Goal: Task Accomplishment & Management: Manage account settings

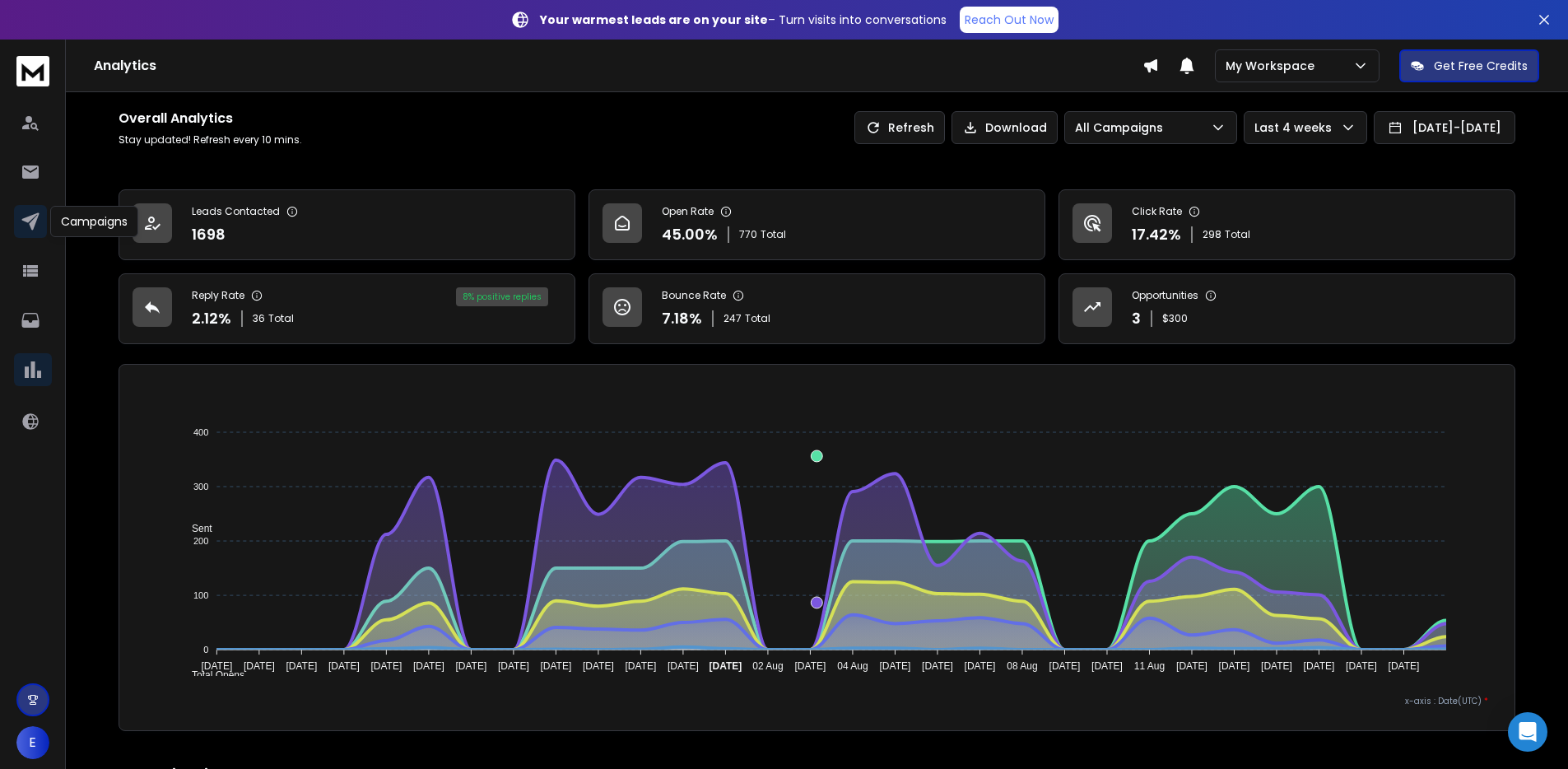
click at [33, 212] on icon at bounding box center [30, 221] width 20 height 20
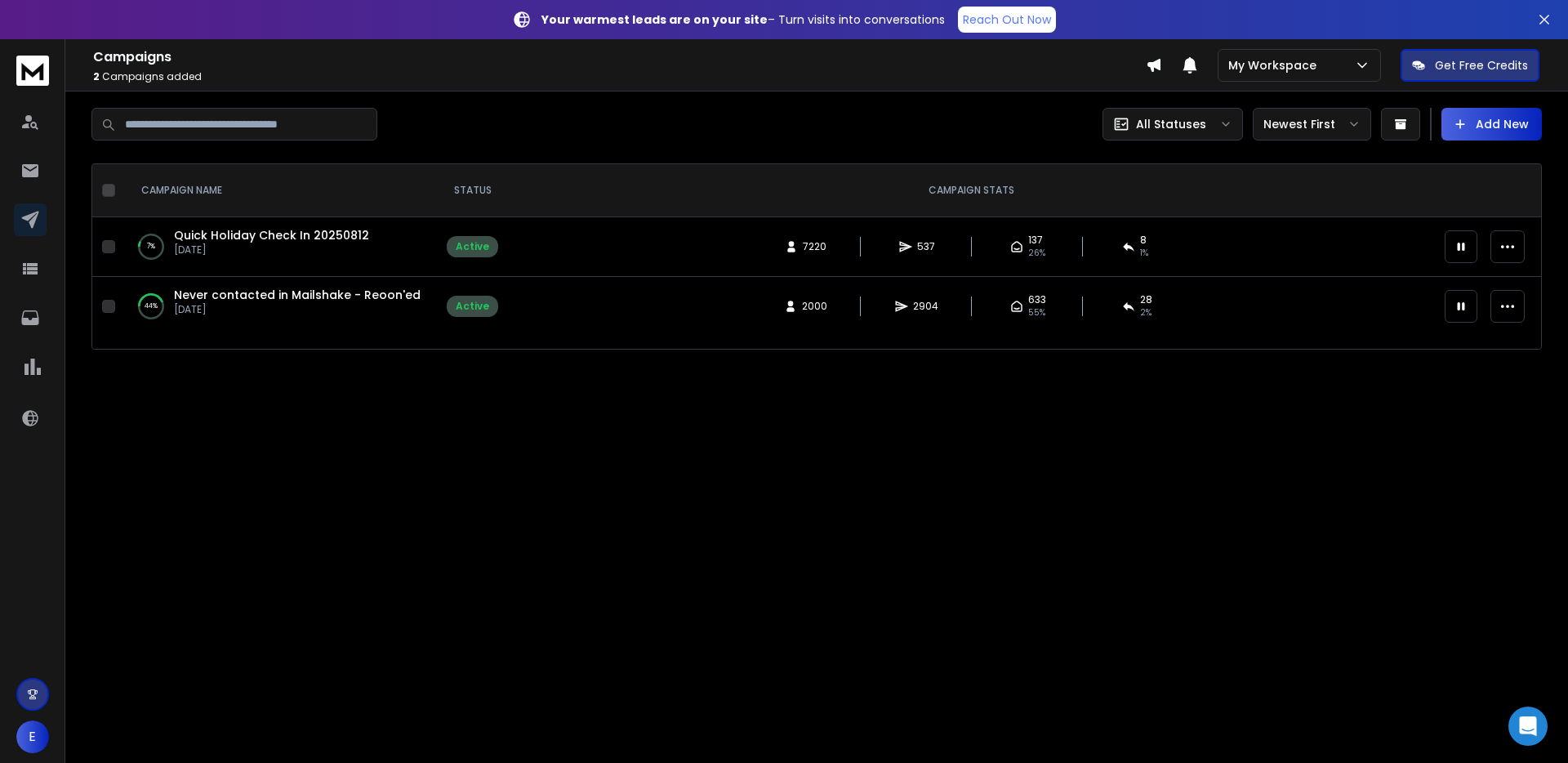
click at [270, 297] on span "Never contacted in Mailshake - Reoon'ed" at bounding box center [297, 294] width 247 height 16
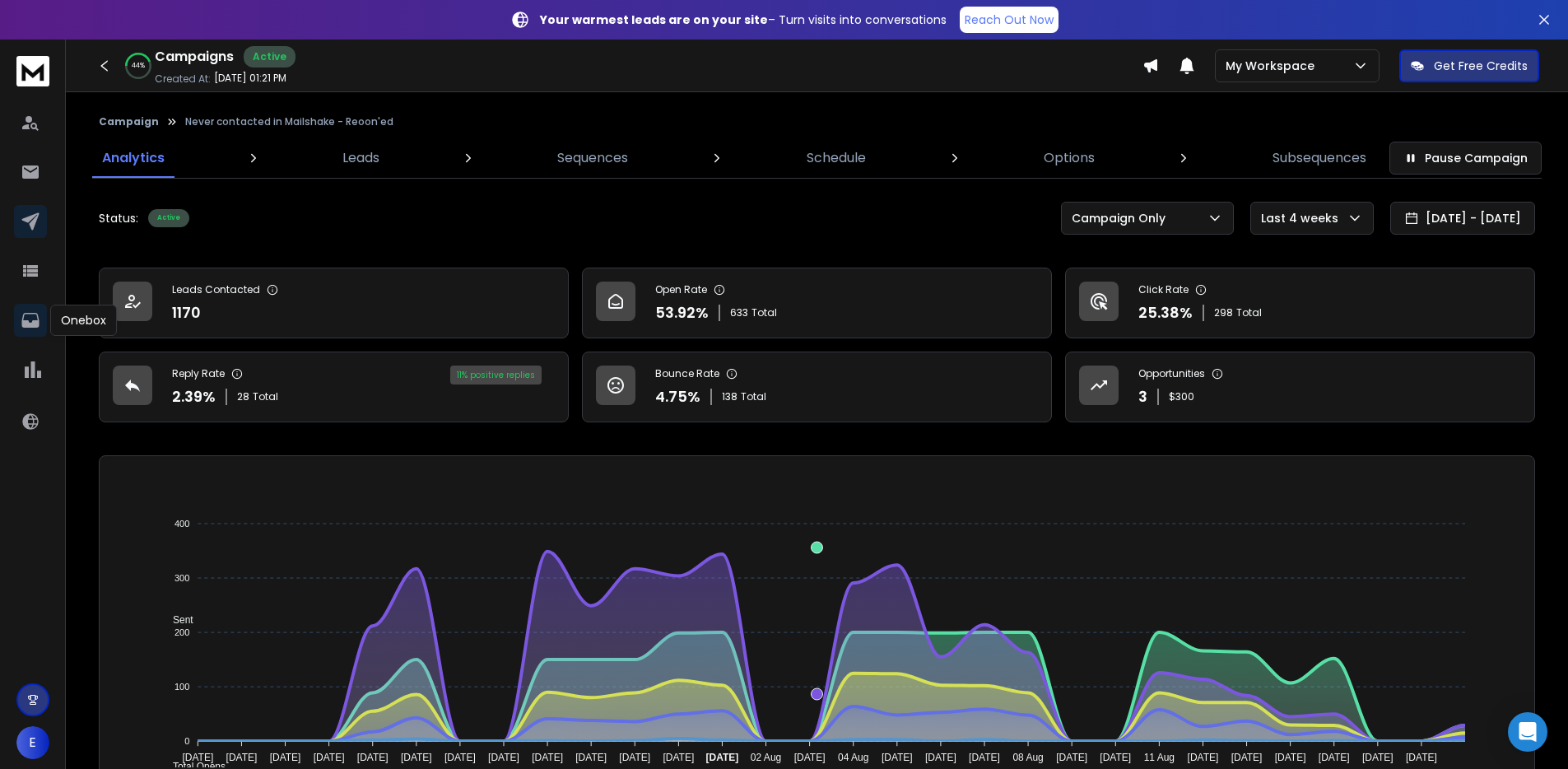
click at [23, 316] on icon at bounding box center [30, 320] width 17 height 15
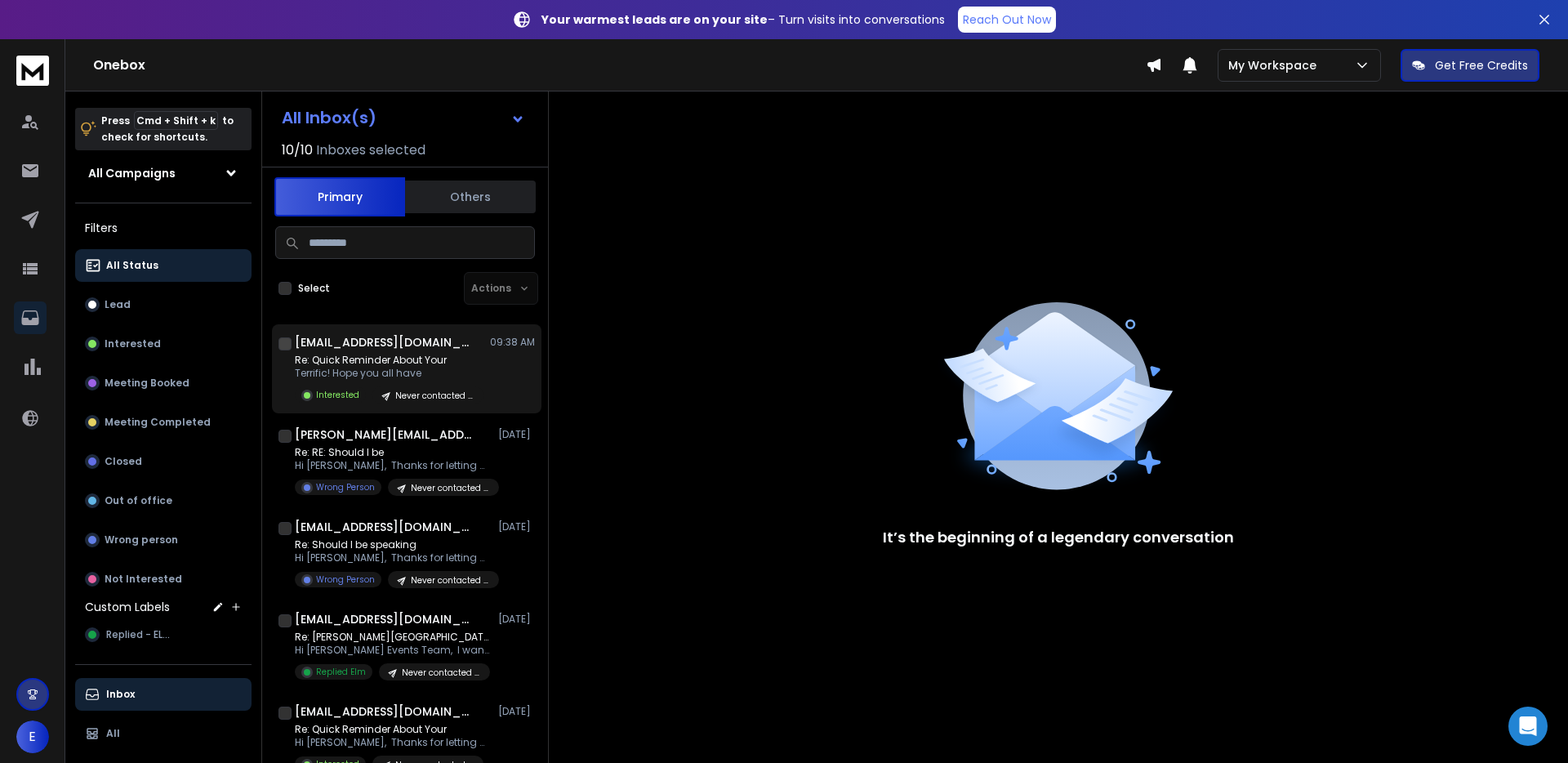
click at [422, 365] on p "Re: Quick Reminder About Your" at bounding box center [389, 360] width 188 height 13
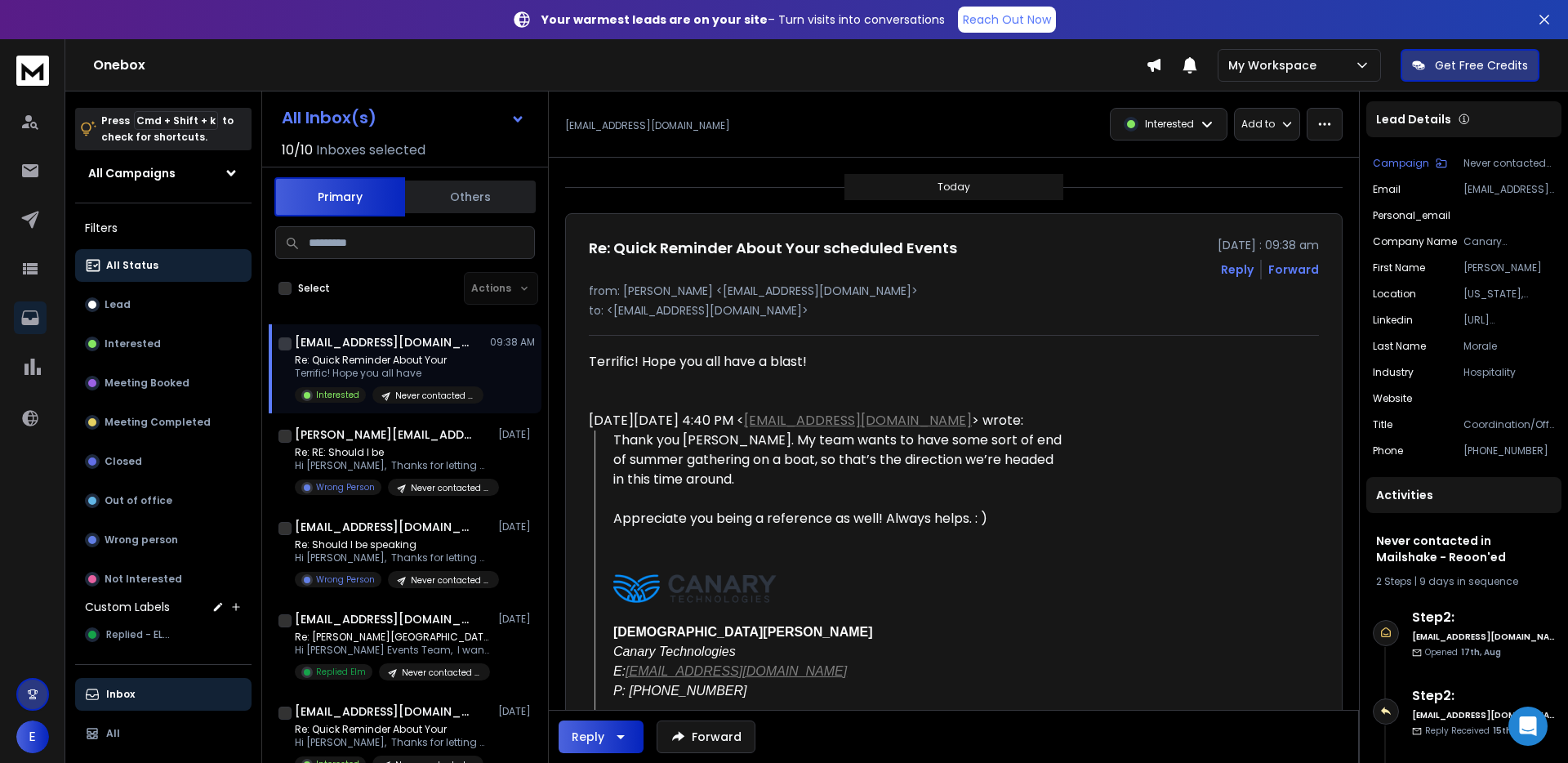
click at [1319, 125] on icon "button" at bounding box center [1324, 124] width 15 height 15
click at [1277, 216] on div "Archive email" at bounding box center [1271, 212] width 99 height 16
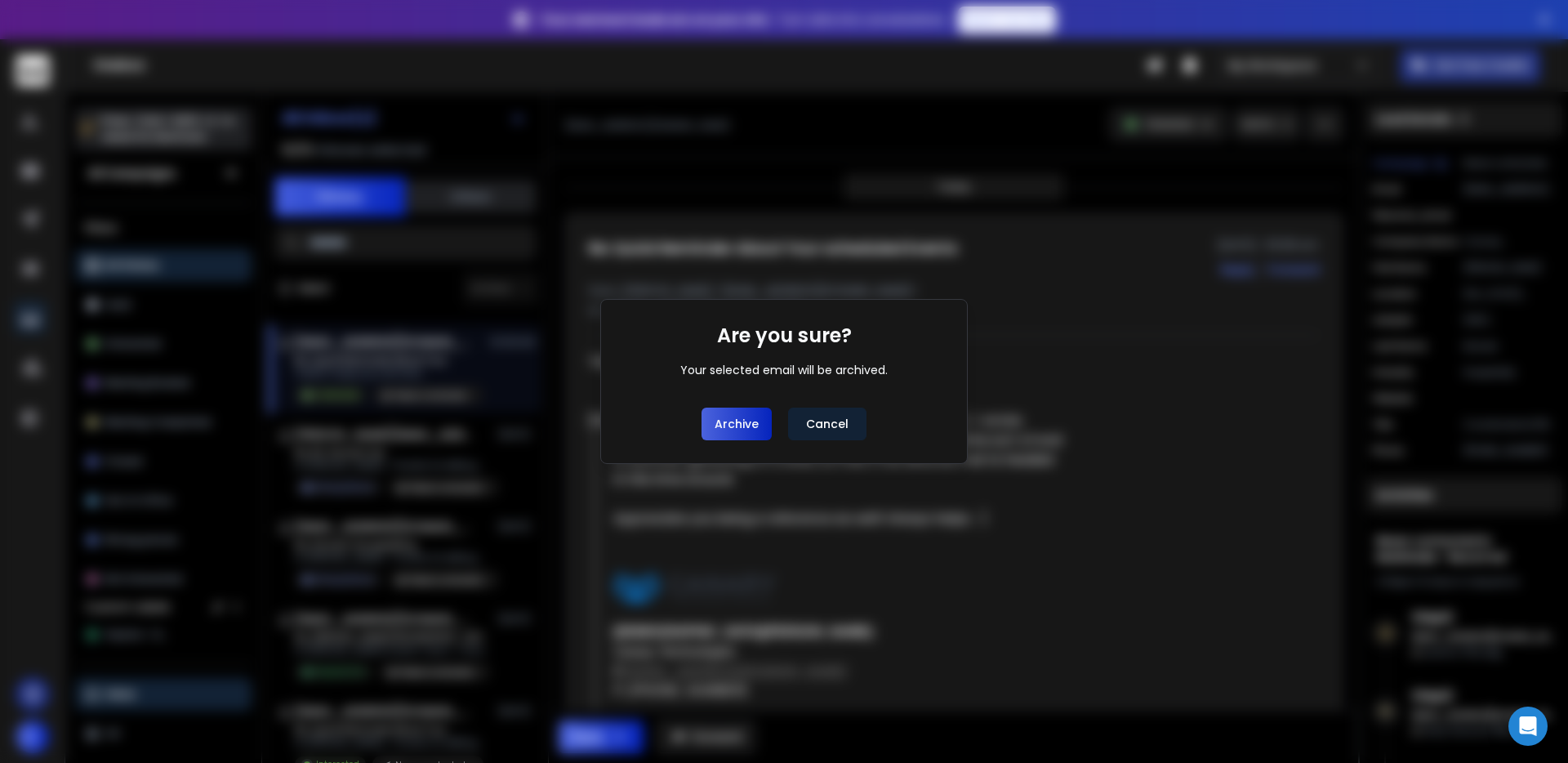
click at [709, 428] on button "archive" at bounding box center [737, 424] width 70 height 33
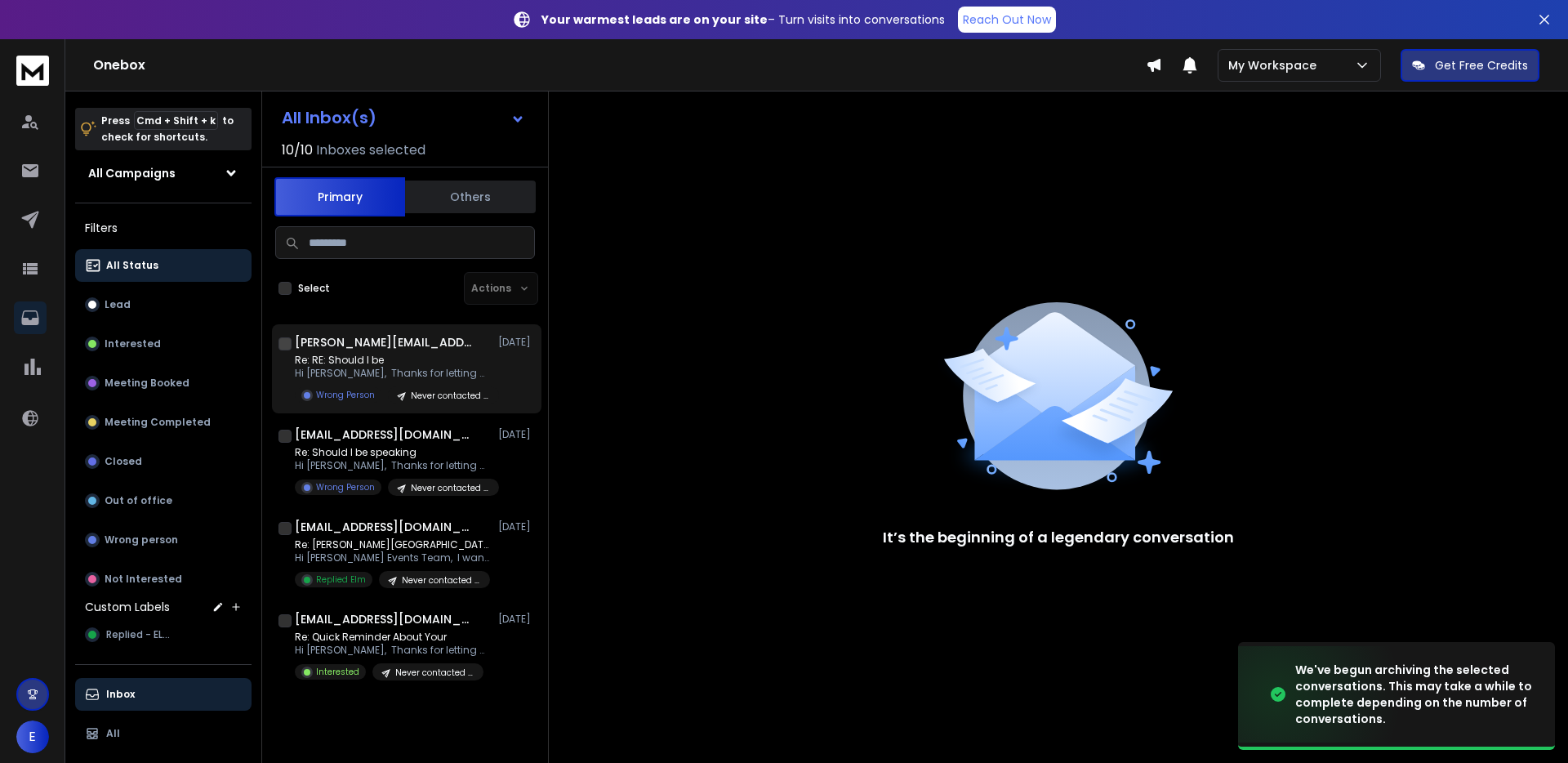
click at [346, 362] on p "Re: RE: Should I be" at bounding box center [393, 360] width 196 height 13
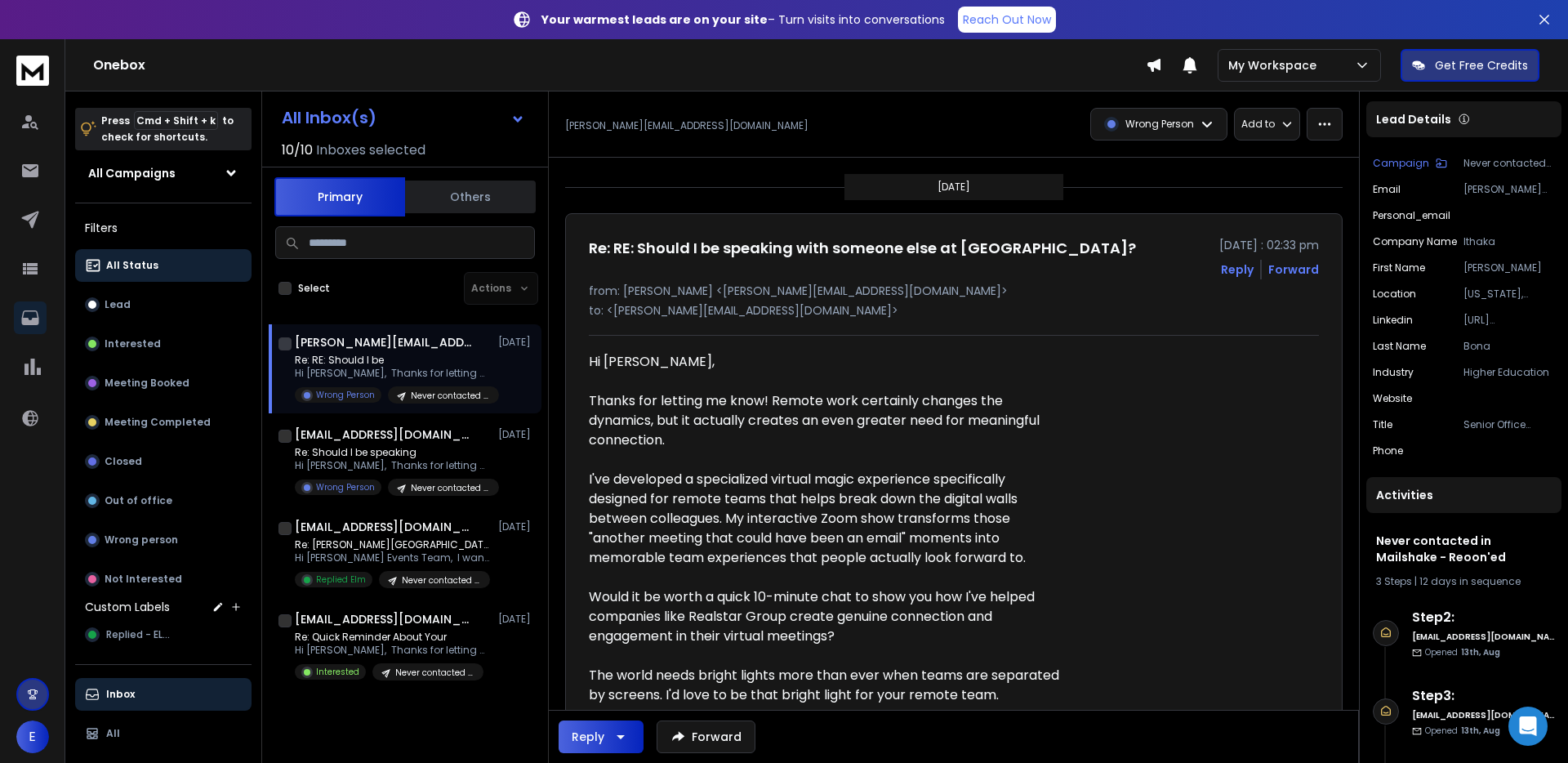
click at [1319, 126] on icon "button" at bounding box center [1324, 124] width 15 height 15
click at [1009, 278] on div "Re: RE: Should I be speaking with someone else at [GEOGRAPHIC_DATA]? [DATE] : 0…" at bounding box center [953, 257] width 730 height 42
click at [1424, 119] on p "Lead Details" at bounding box center [1413, 119] width 75 height 16
click at [1432, 117] on p "Lead Details" at bounding box center [1413, 119] width 75 height 16
click at [1276, 126] on div "Add to" at bounding box center [1266, 124] width 64 height 31
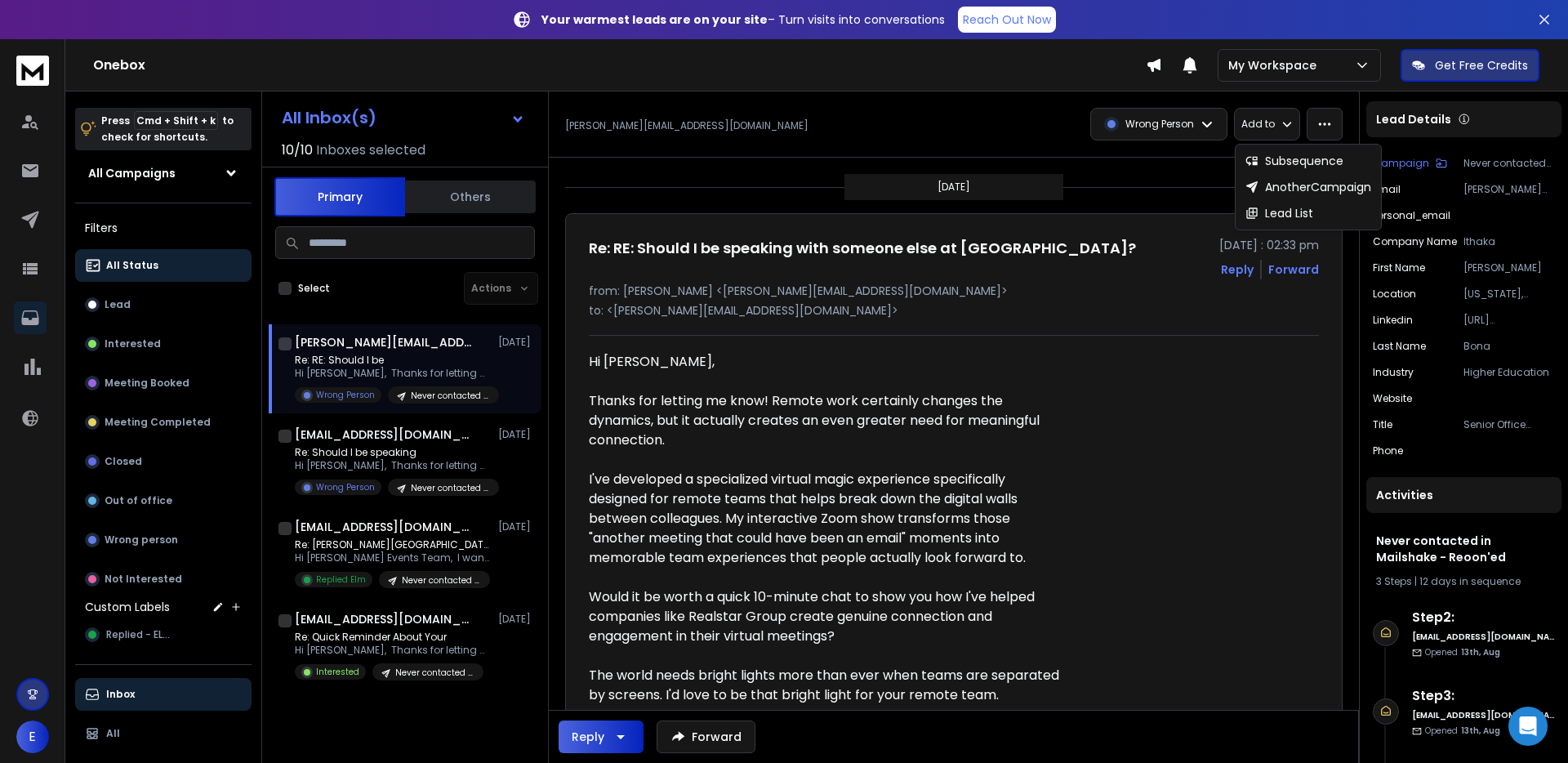
click at [1319, 122] on icon "button" at bounding box center [1324, 124] width 15 height 15
click at [1273, 118] on p "Add to" at bounding box center [1258, 124] width 34 height 13
click at [1312, 215] on div "Lead List" at bounding box center [1279, 212] width 68 height 16
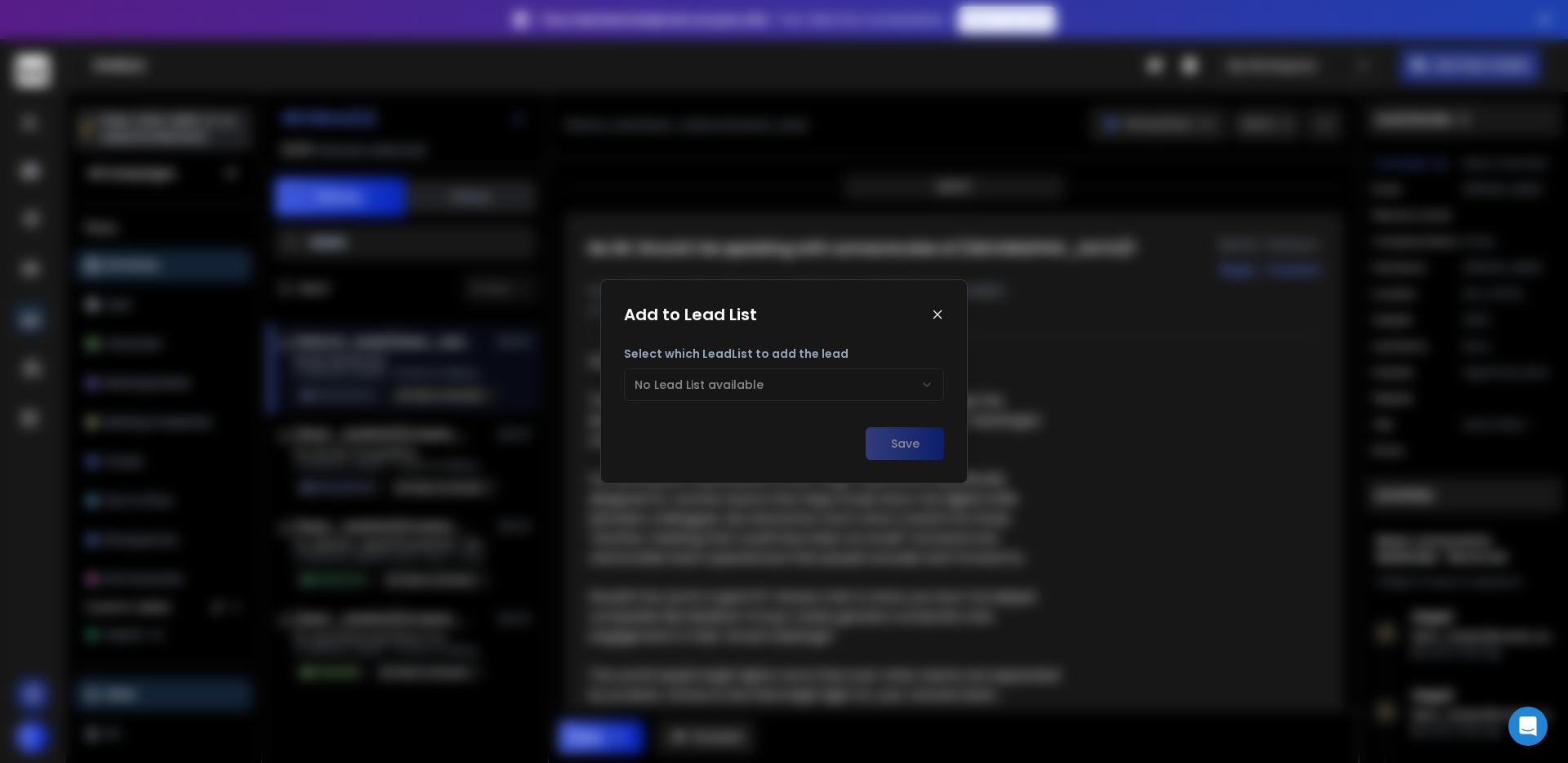
click at [728, 359] on p "Select which LeadList to add the lead" at bounding box center [784, 354] width 320 height 16
click at [942, 317] on icon at bounding box center [937, 314] width 13 height 13
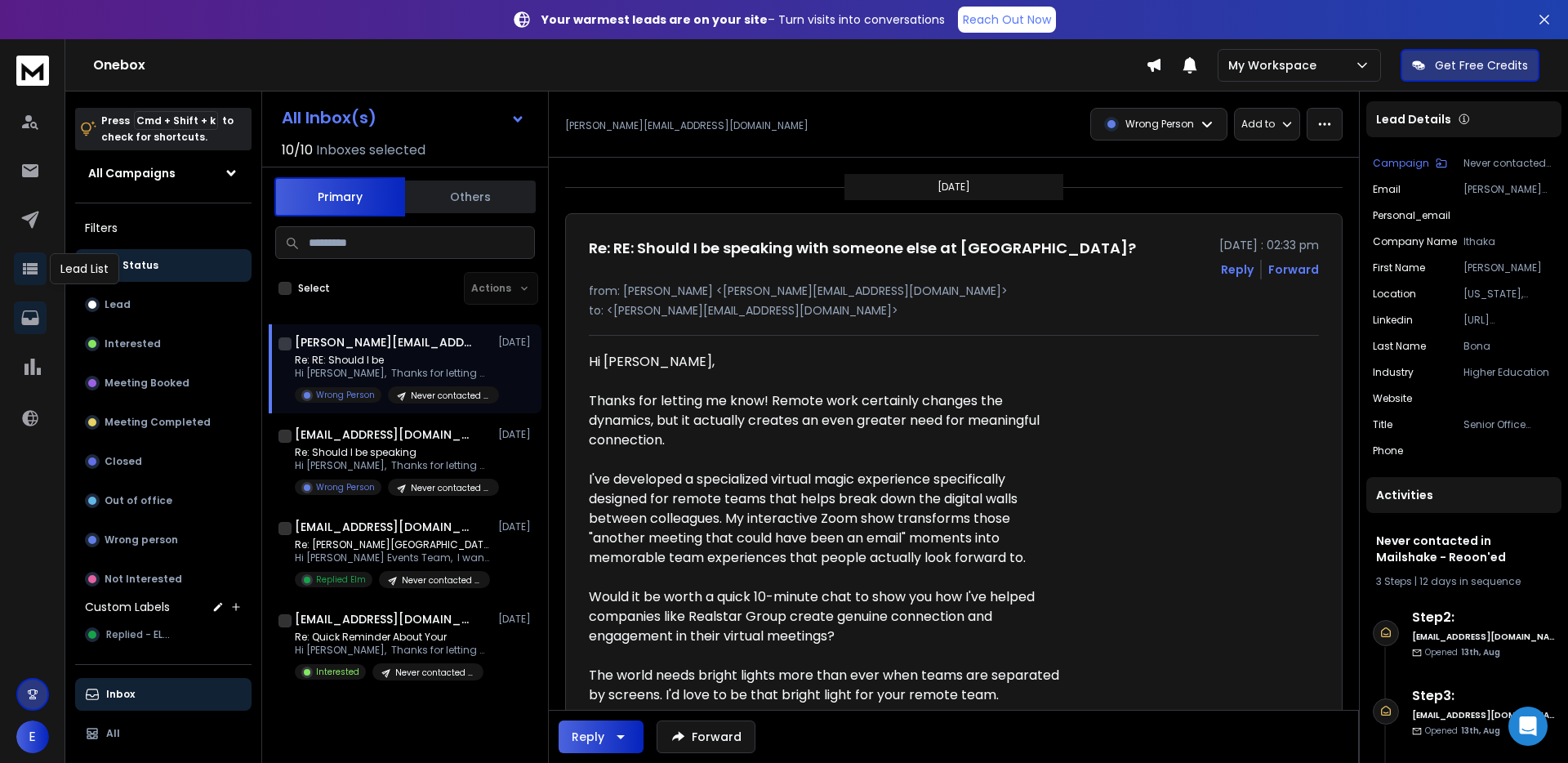
click at [24, 272] on icon at bounding box center [30, 268] width 15 height 11
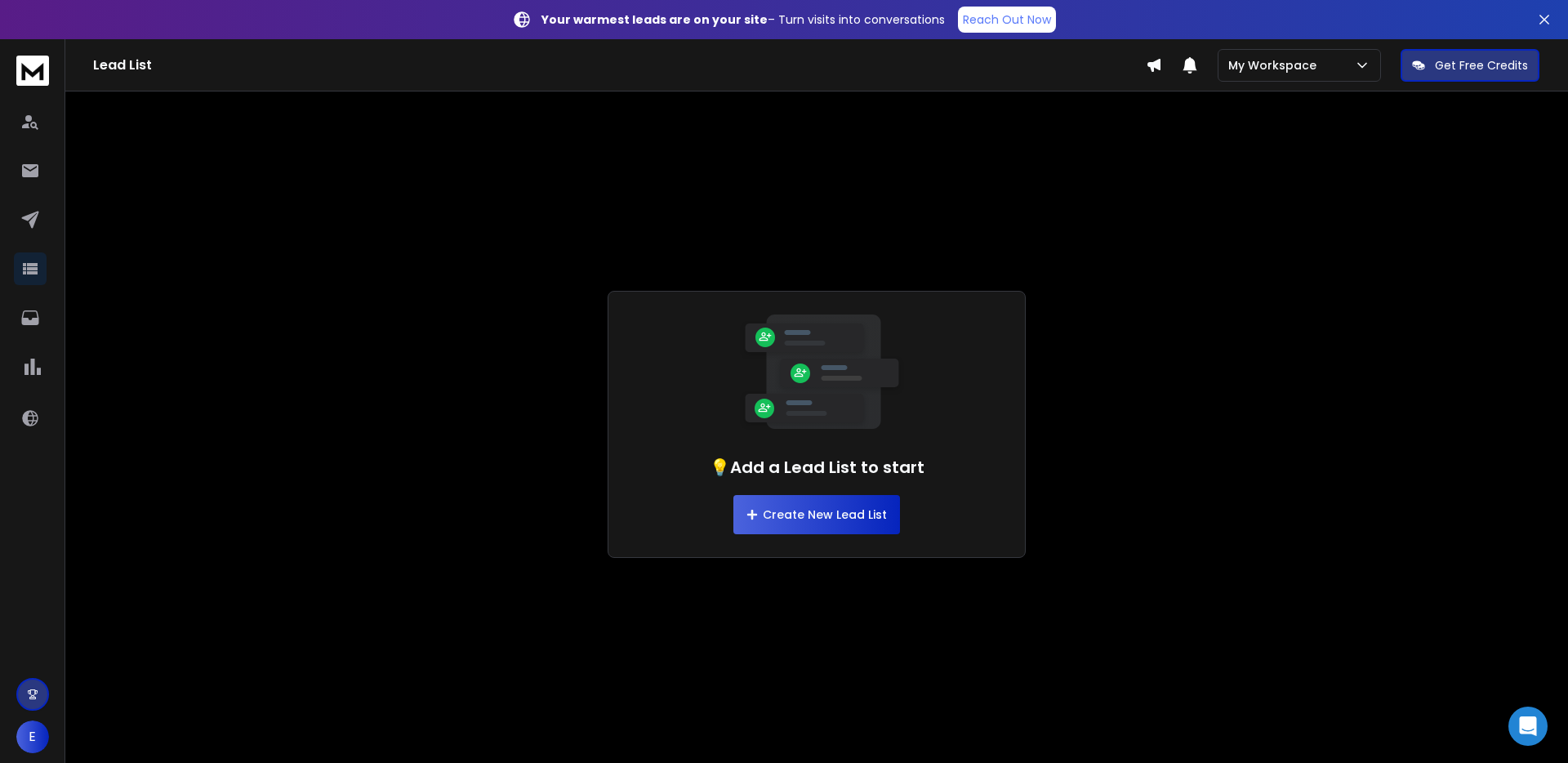
click at [793, 509] on button "Create New Lead List" at bounding box center [817, 515] width 167 height 40
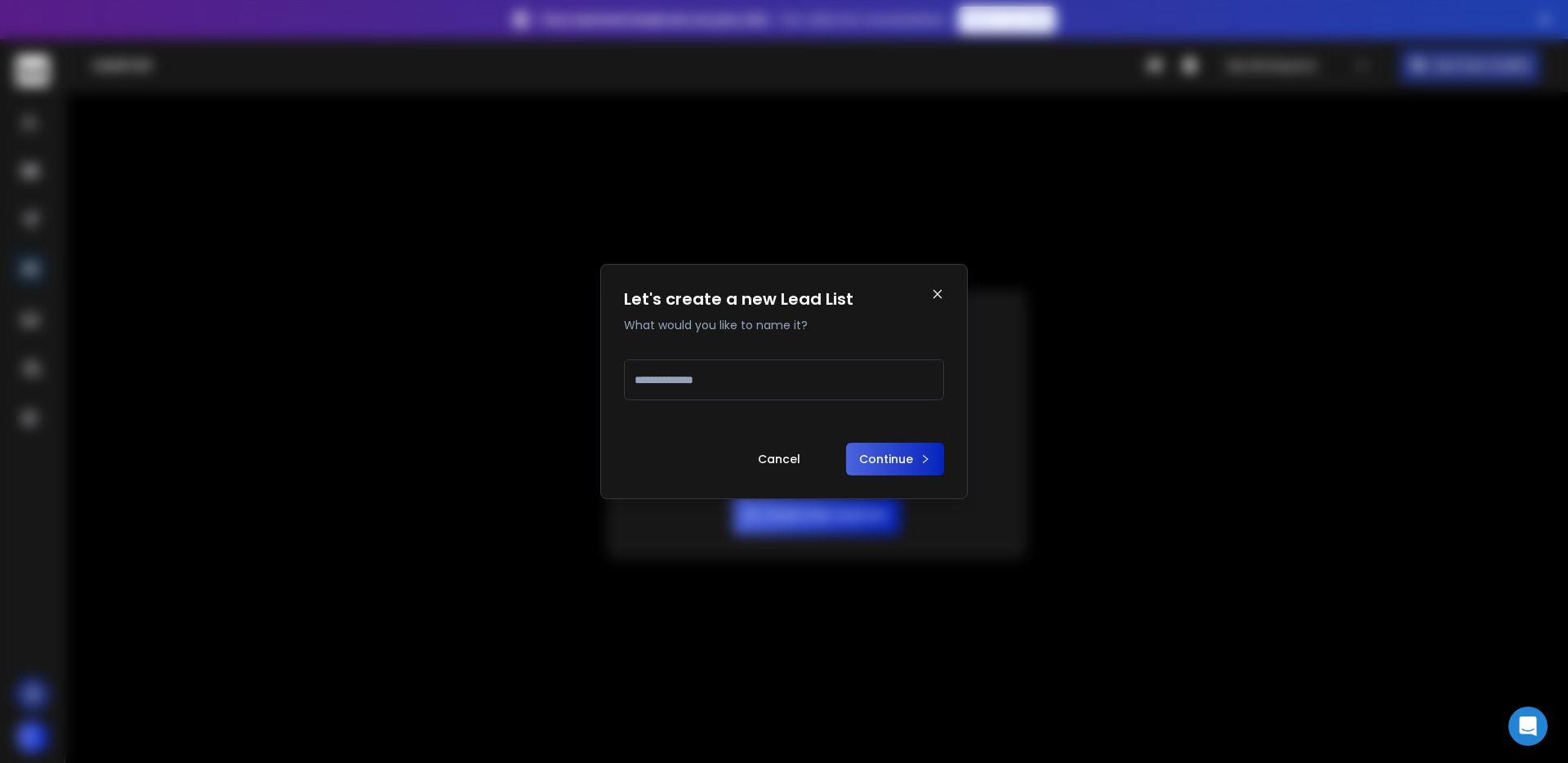
click at [702, 391] on input at bounding box center [784, 379] width 320 height 40
type input "**********"
click at [924, 464] on icon "submit" at bounding box center [925, 458] width 11 height 11
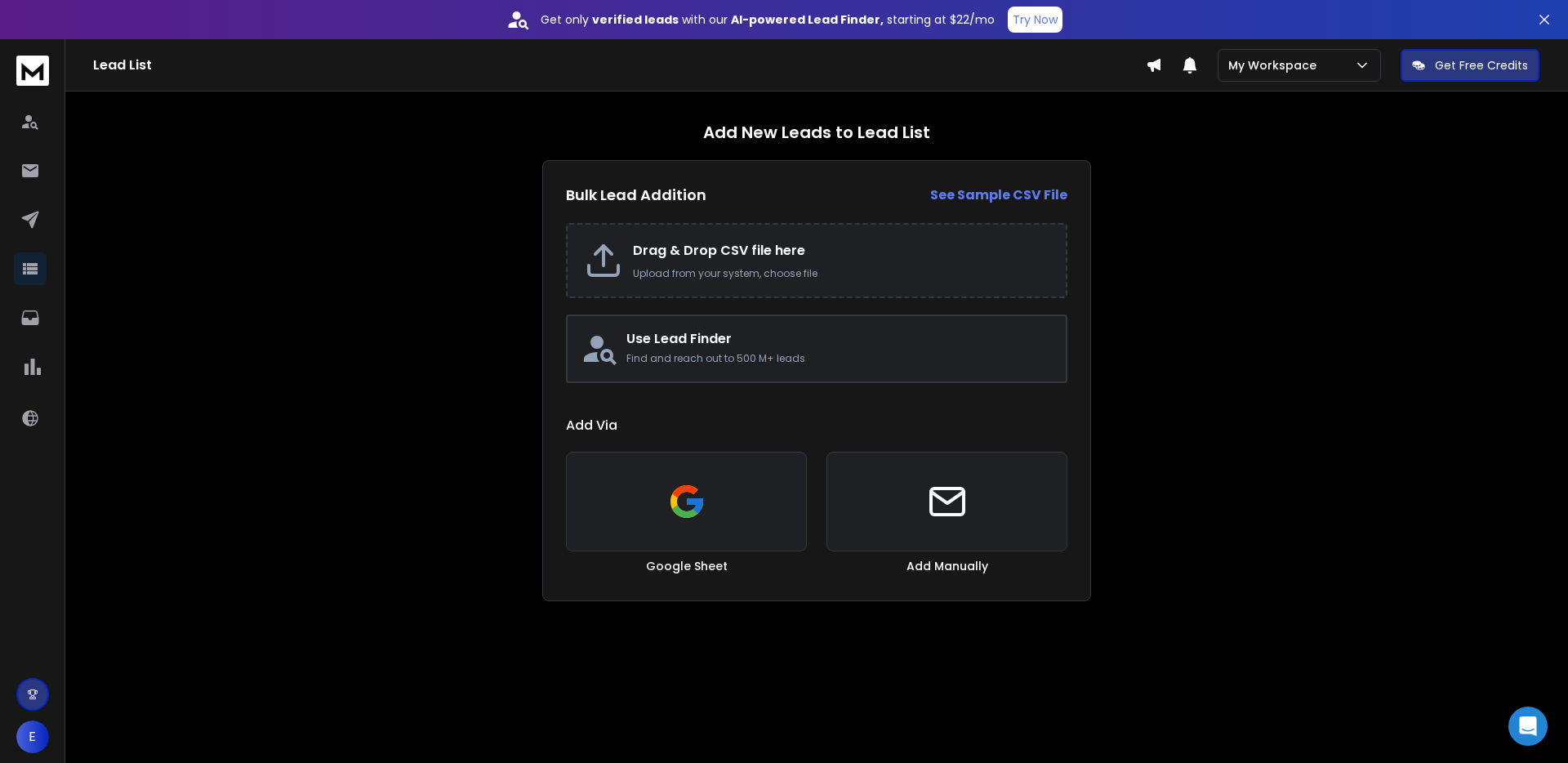
click at [816, 131] on h1 "Add New Leads to Lead List" at bounding box center [817, 132] width 227 height 23
click at [24, 329] on link at bounding box center [30, 317] width 33 height 33
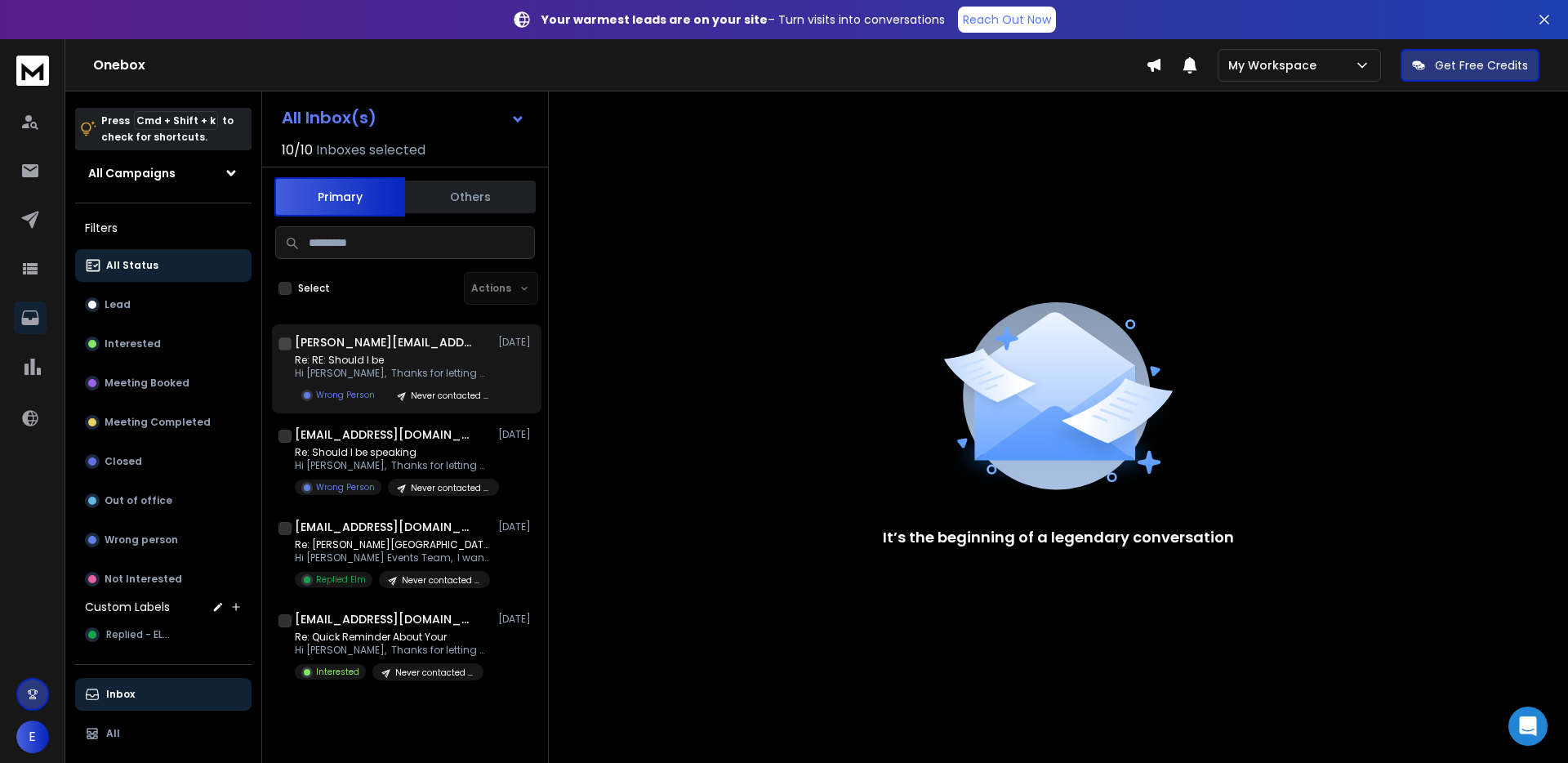
click at [410, 357] on p "Re: RE: Should I be" at bounding box center [393, 360] width 196 height 13
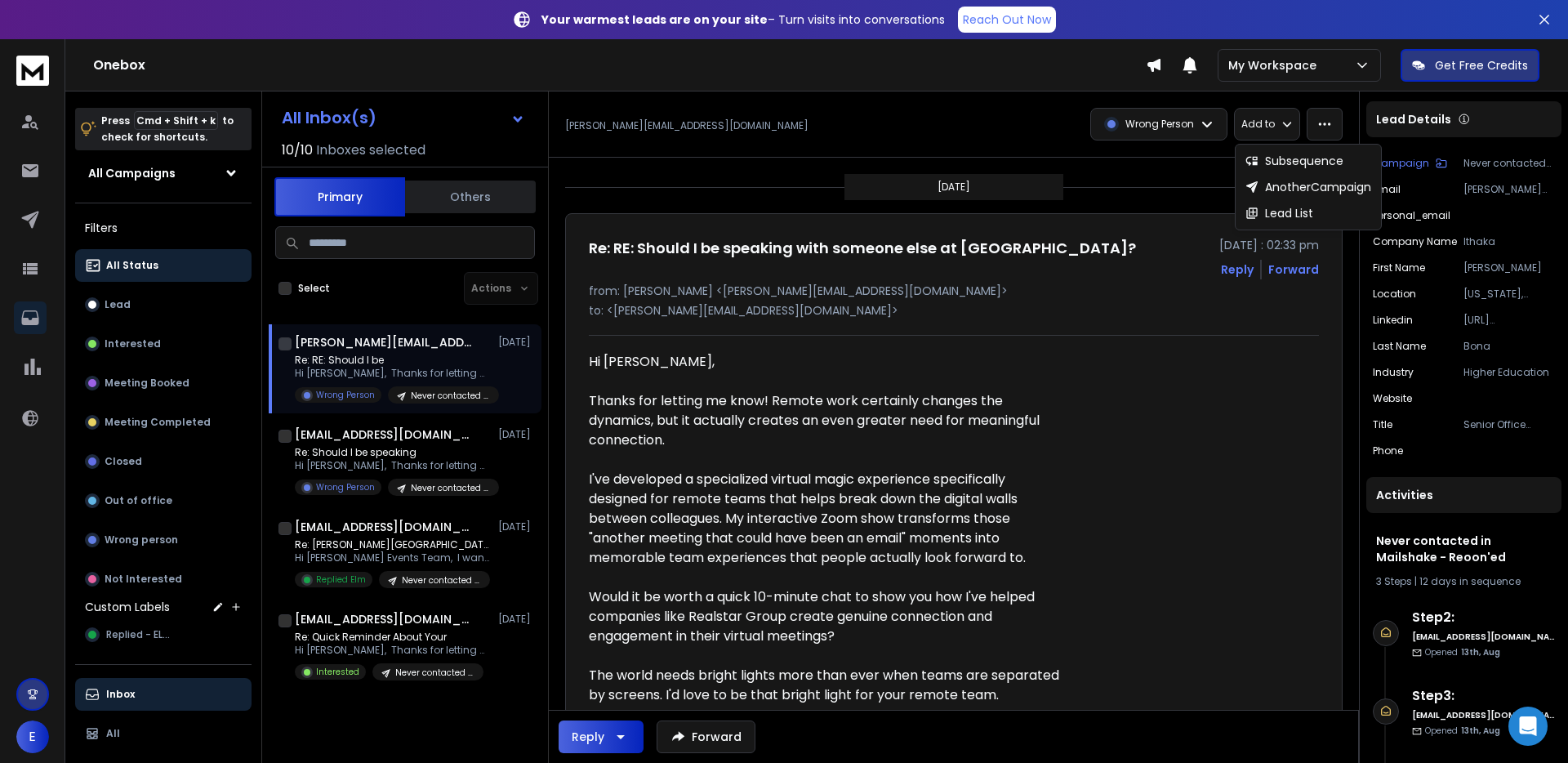
click at [1284, 132] on div "Add to" at bounding box center [1266, 124] width 64 height 31
click at [1307, 215] on div "Lead List" at bounding box center [1279, 212] width 68 height 16
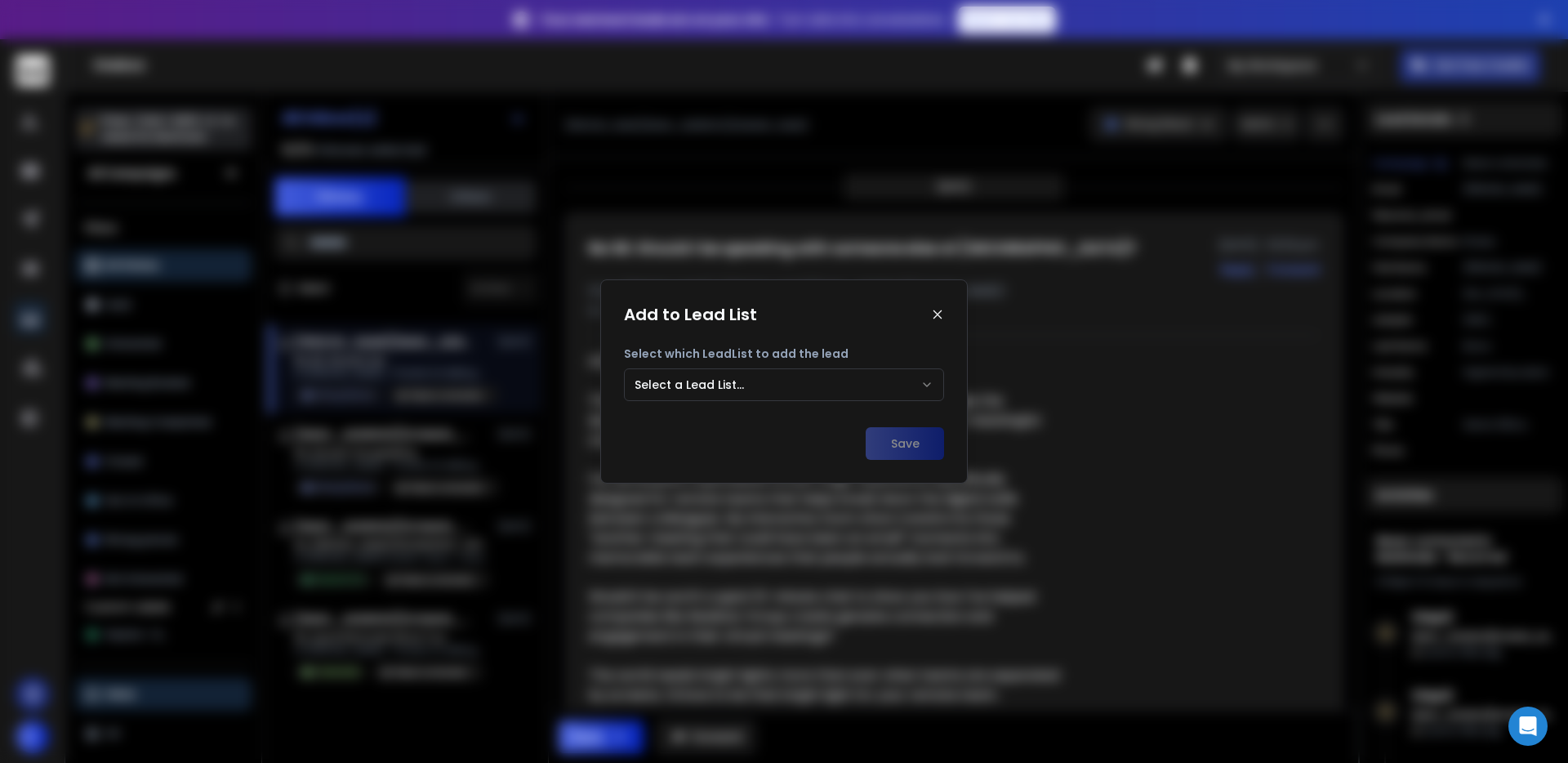
click at [873, 386] on button "Select a Lead List..." at bounding box center [784, 385] width 320 height 33
click at [922, 447] on button "Save" at bounding box center [904, 444] width 78 height 33
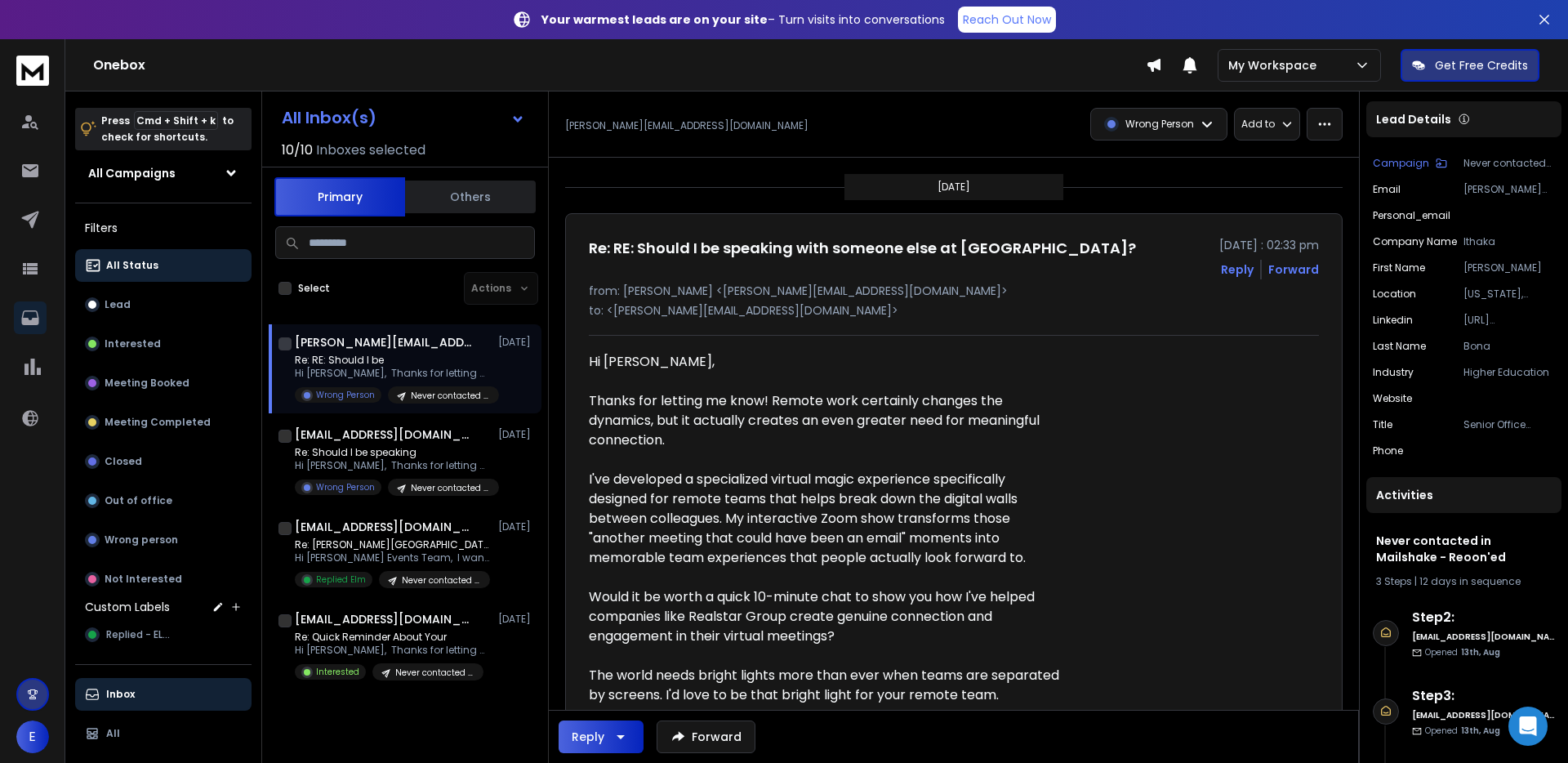
click at [1314, 128] on button "button" at bounding box center [1325, 124] width 36 height 33
click at [1288, 218] on div "Archive email" at bounding box center [1271, 212] width 99 height 16
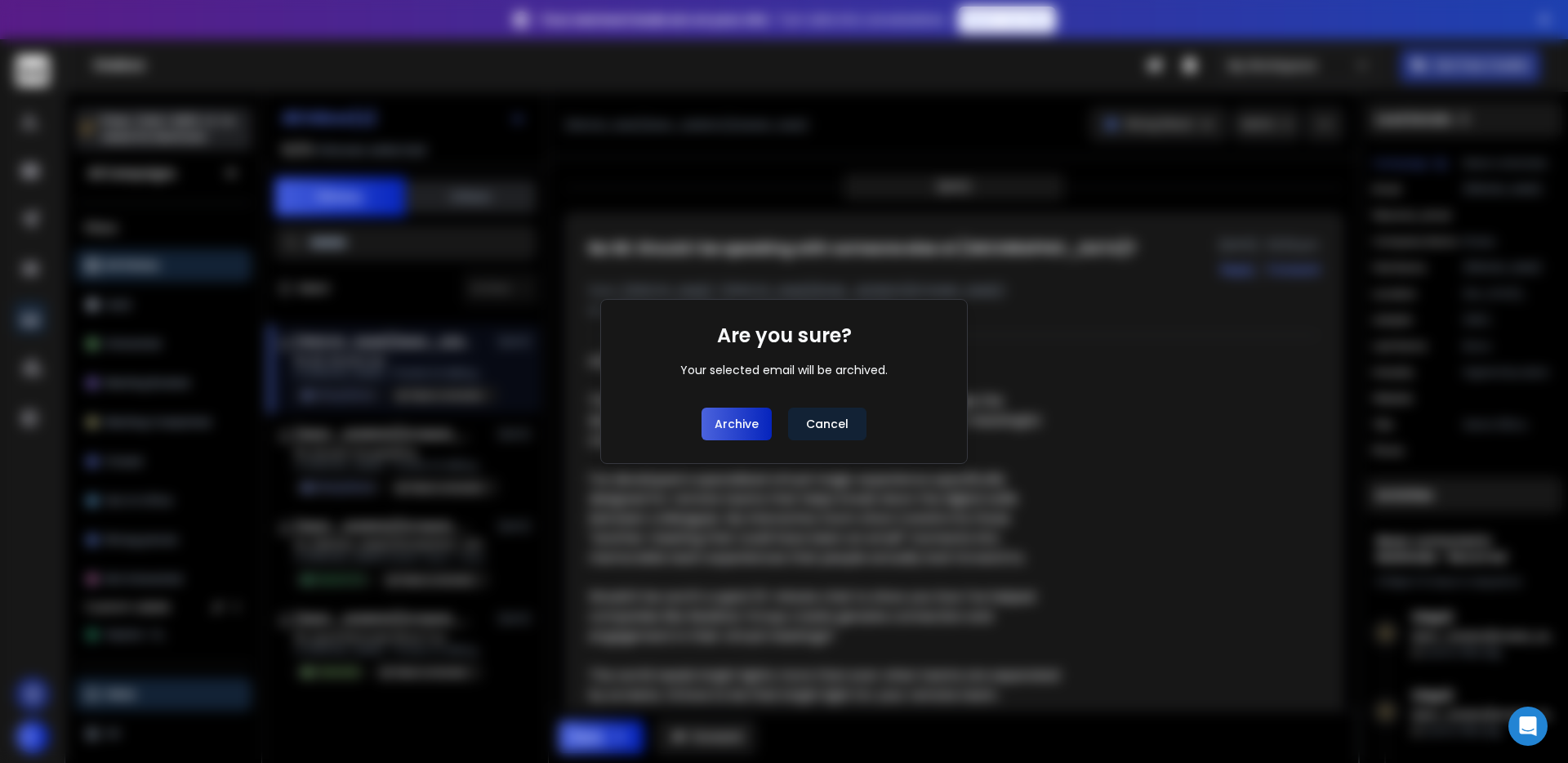
click at [730, 420] on p "archive" at bounding box center [736, 423] width 44 height 16
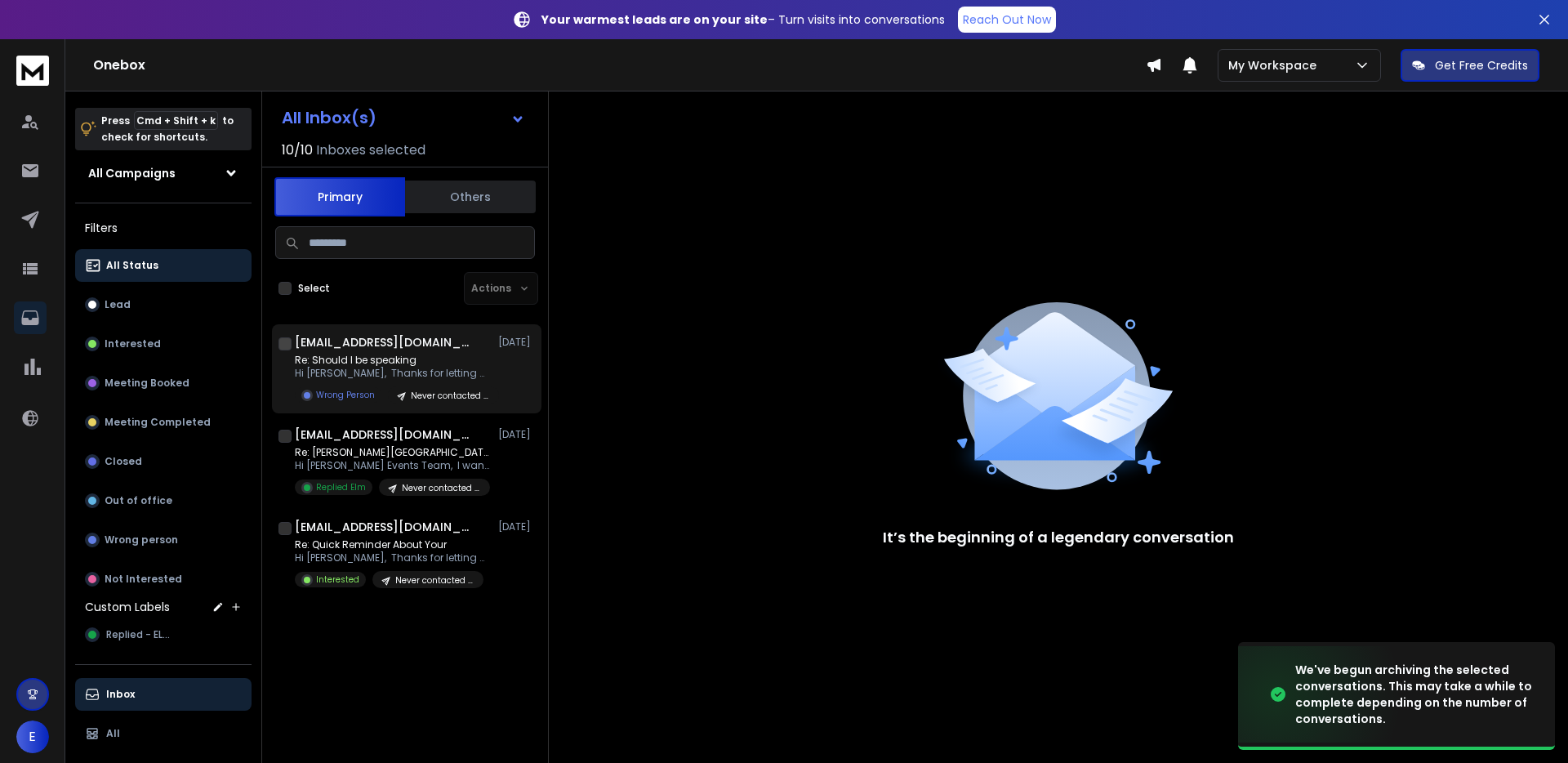
click at [469, 371] on p "Hi [PERSON_NAME], Thanks for letting me" at bounding box center [393, 372] width 196 height 13
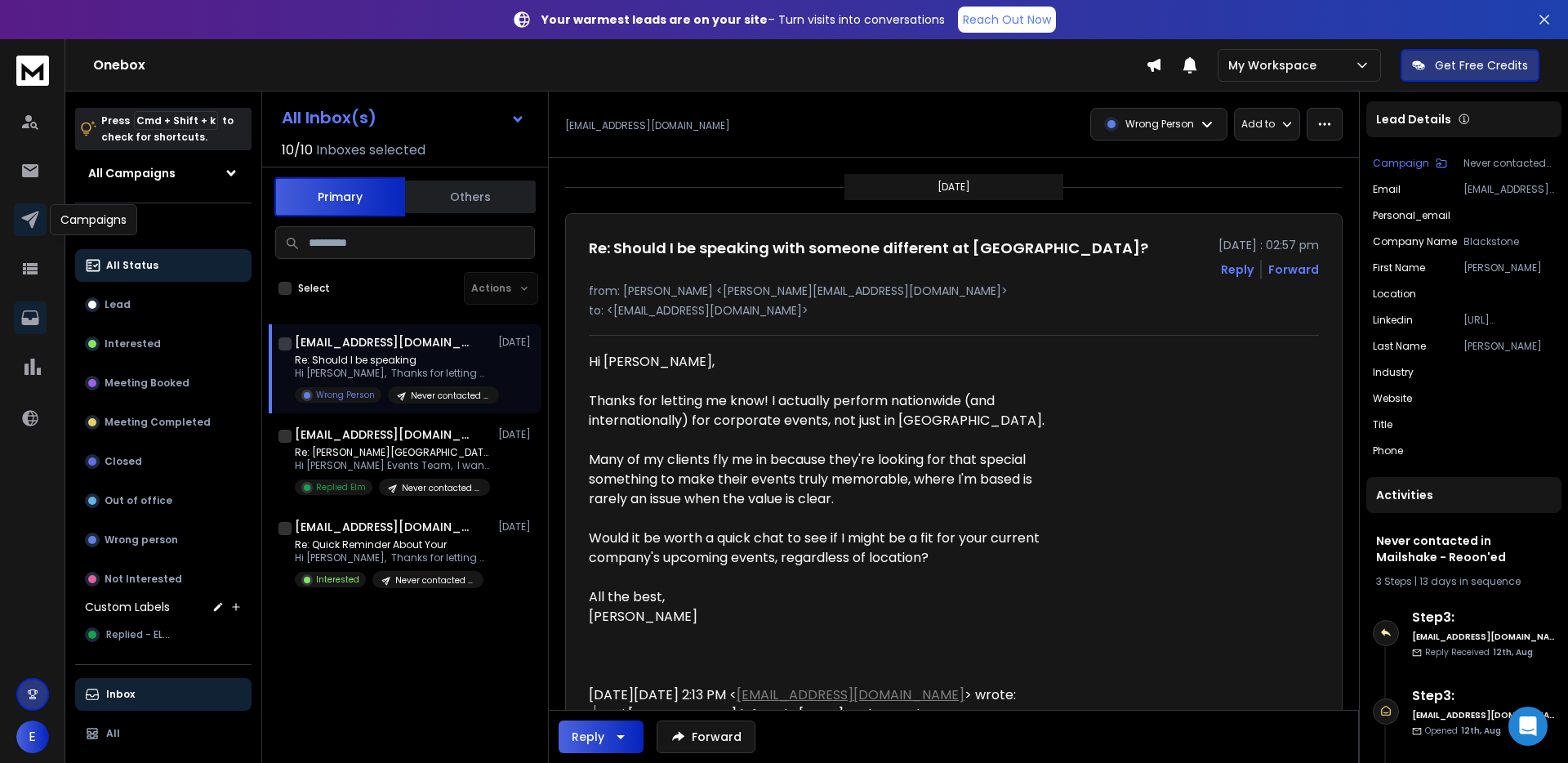
click at [34, 223] on icon at bounding box center [30, 219] width 17 height 17
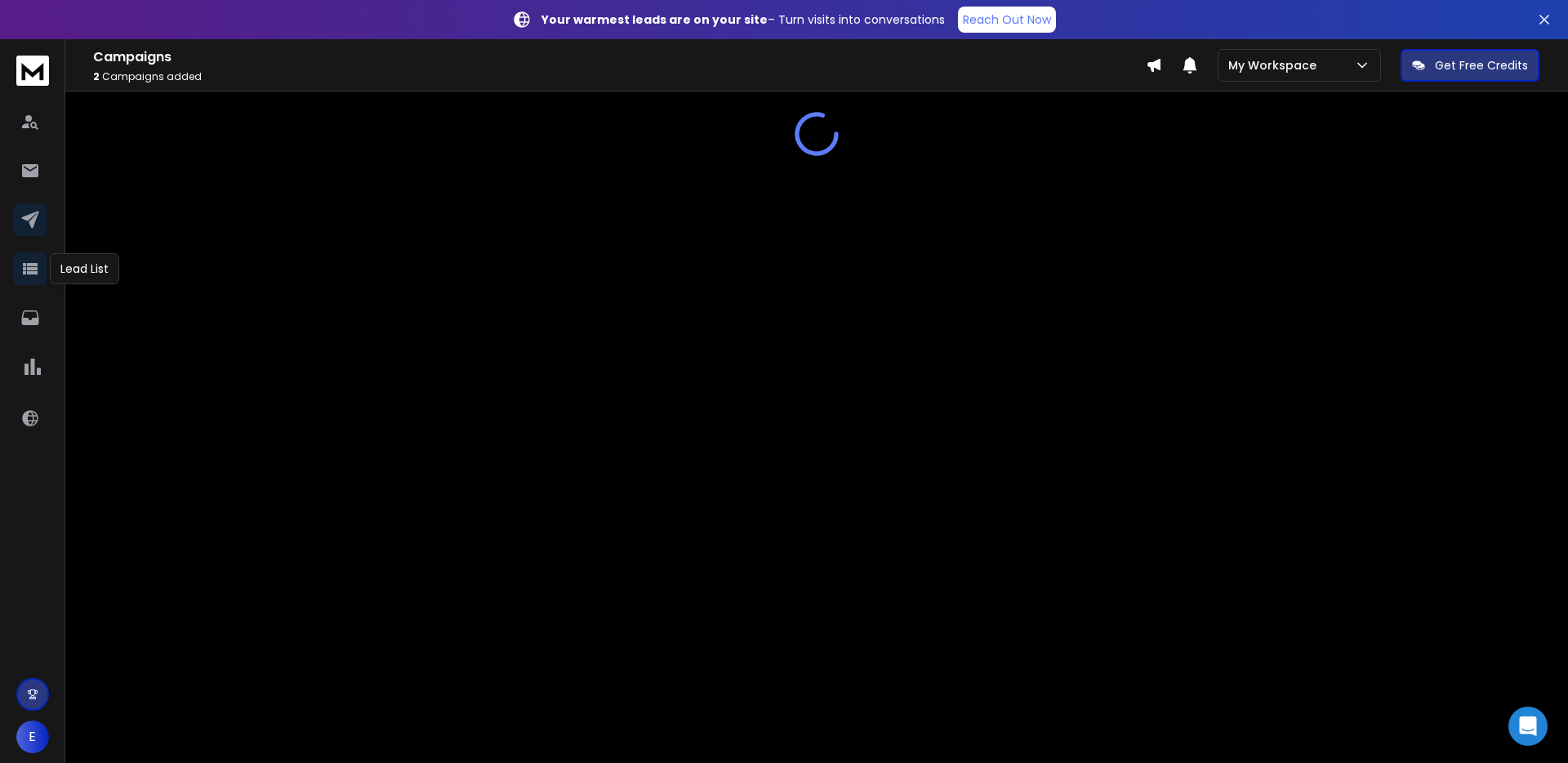
click at [31, 262] on icon at bounding box center [30, 268] width 20 height 20
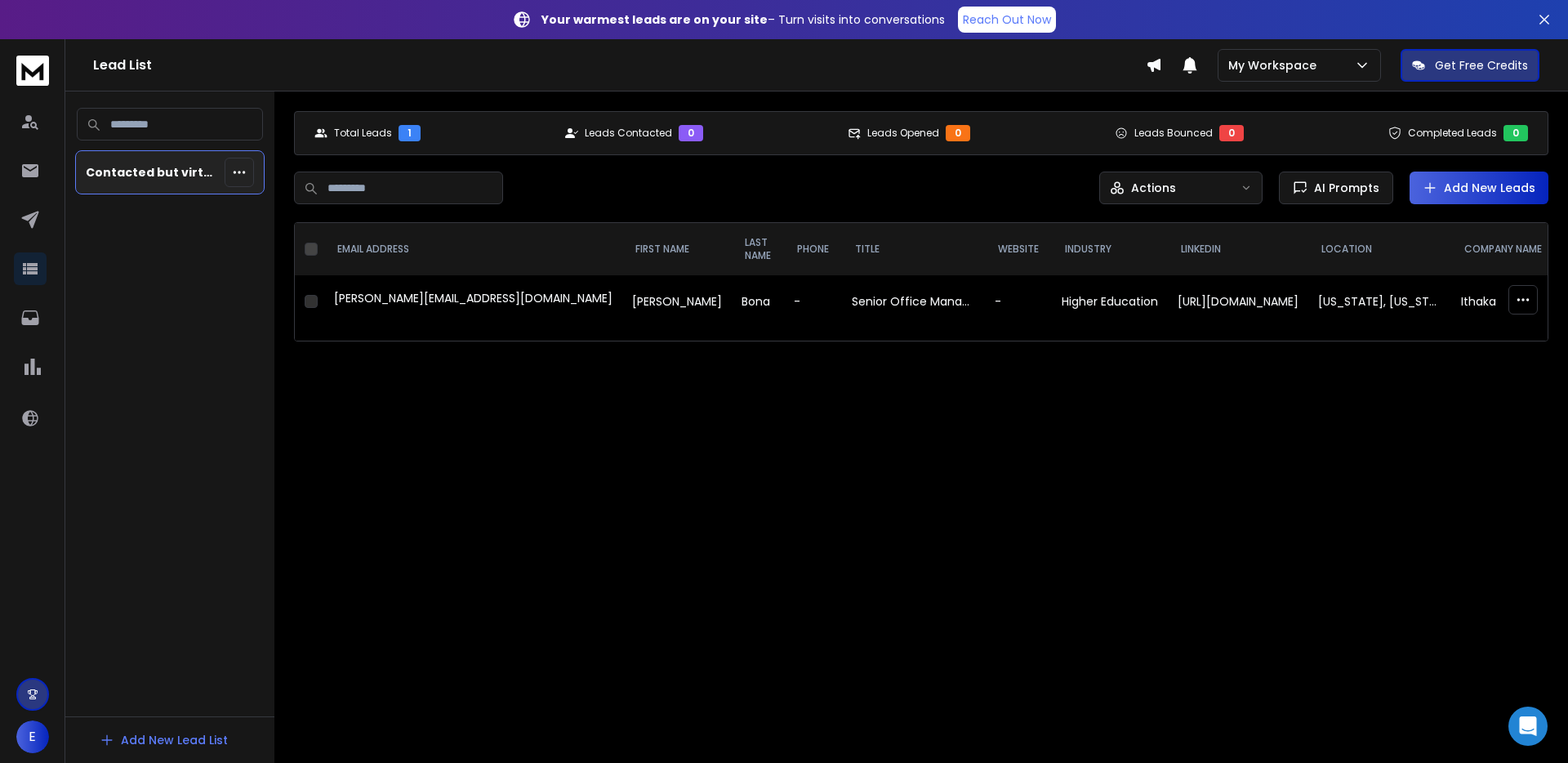
click at [242, 171] on icon "button" at bounding box center [239, 172] width 15 height 15
click at [963, 521] on div "Your warmest leads are on your site – Turn visits into conversations Reach Out …" at bounding box center [784, 381] width 1568 height 763
click at [175, 745] on button "Add New Lead List" at bounding box center [164, 741] width 155 height 33
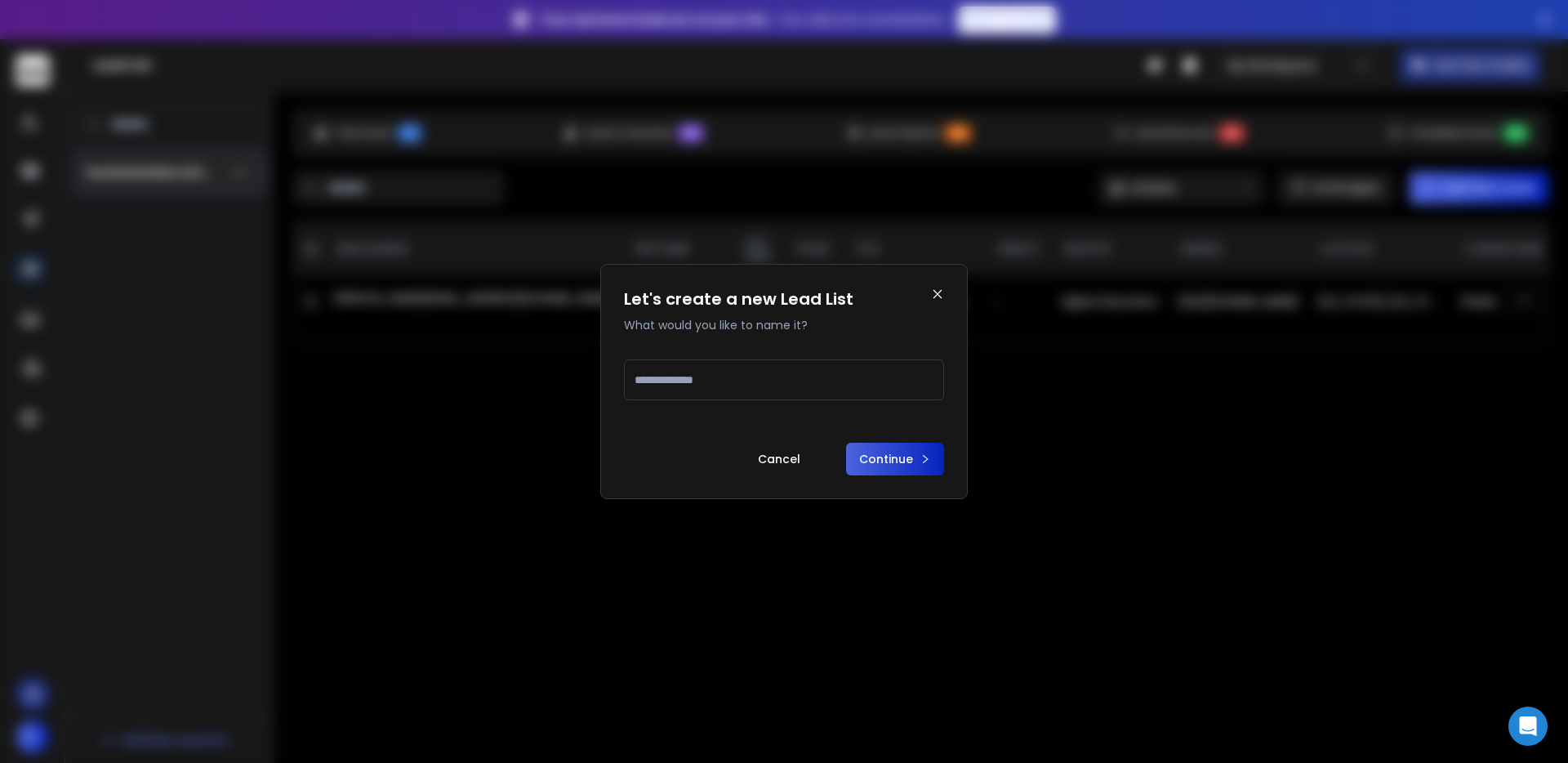
click at [672, 385] on input at bounding box center [784, 379] width 320 height 40
type input "**********"
click at [873, 465] on button "Continue" at bounding box center [895, 459] width 98 height 33
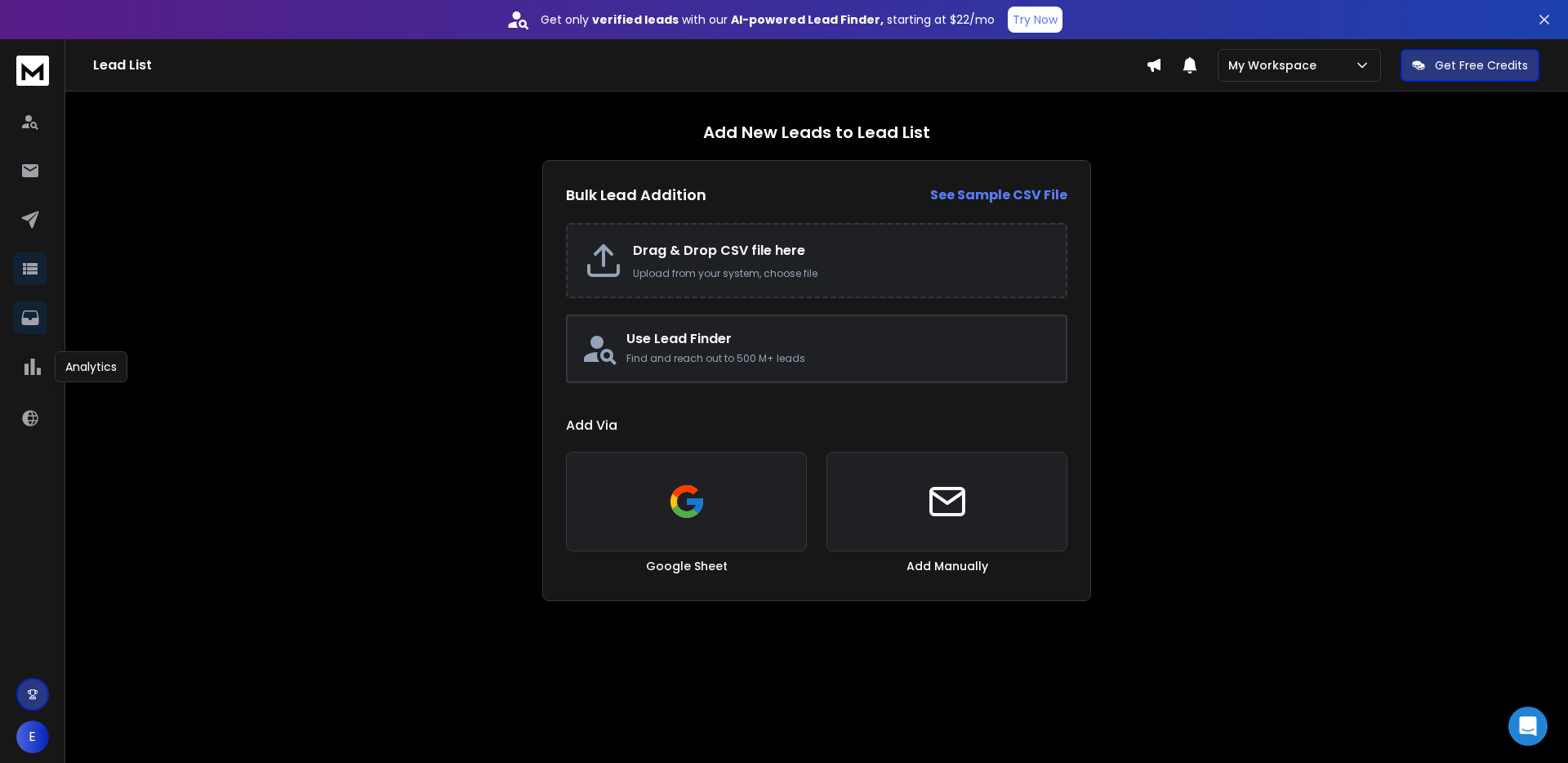
click at [32, 333] on link at bounding box center [30, 317] width 33 height 33
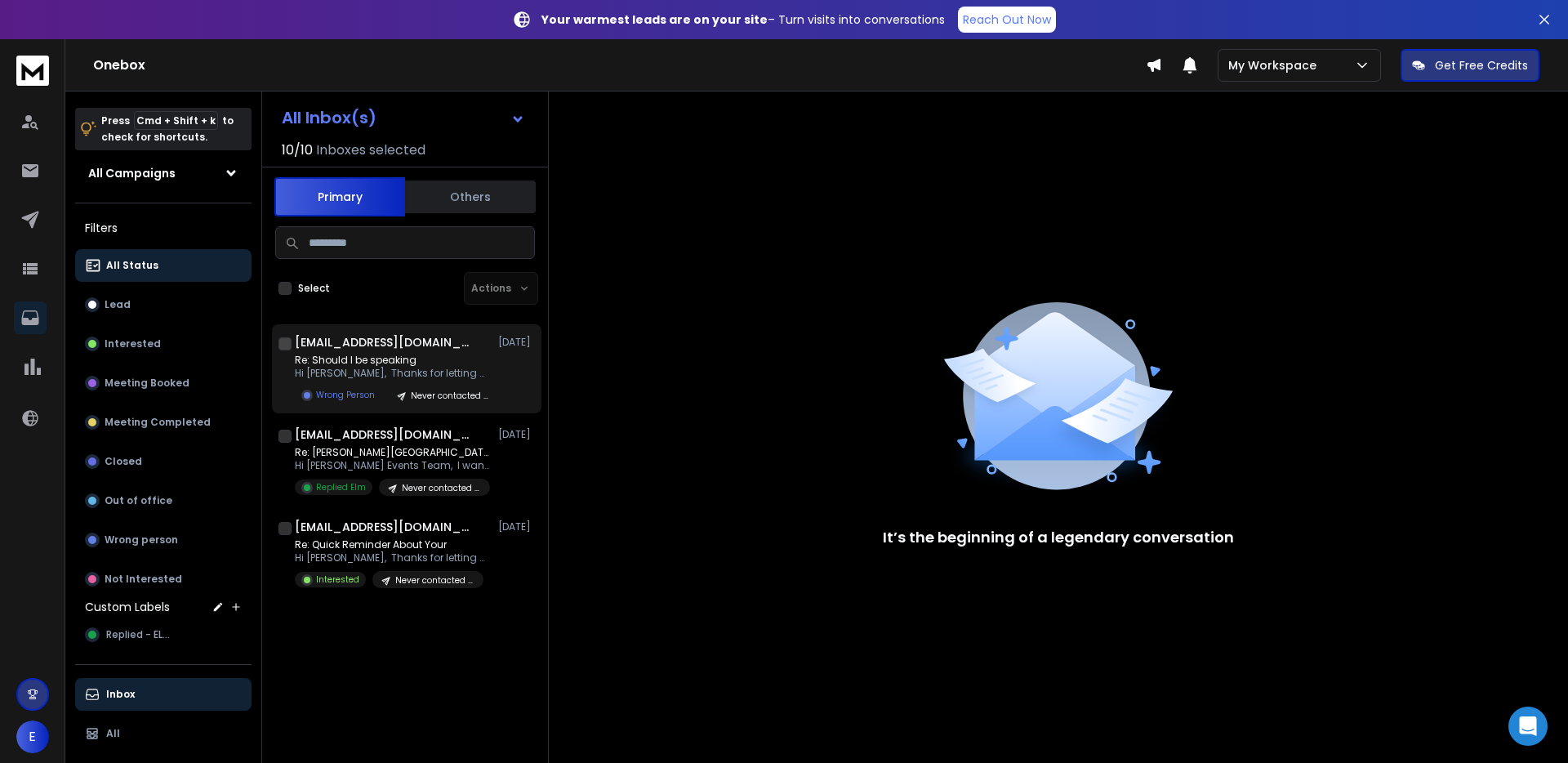
click at [449, 351] on div "[EMAIL_ADDRESS][DOMAIN_NAME] [DATE] Re: Should I be speaking Hi [PERSON_NAME], …" at bounding box center [414, 368] width 240 height 70
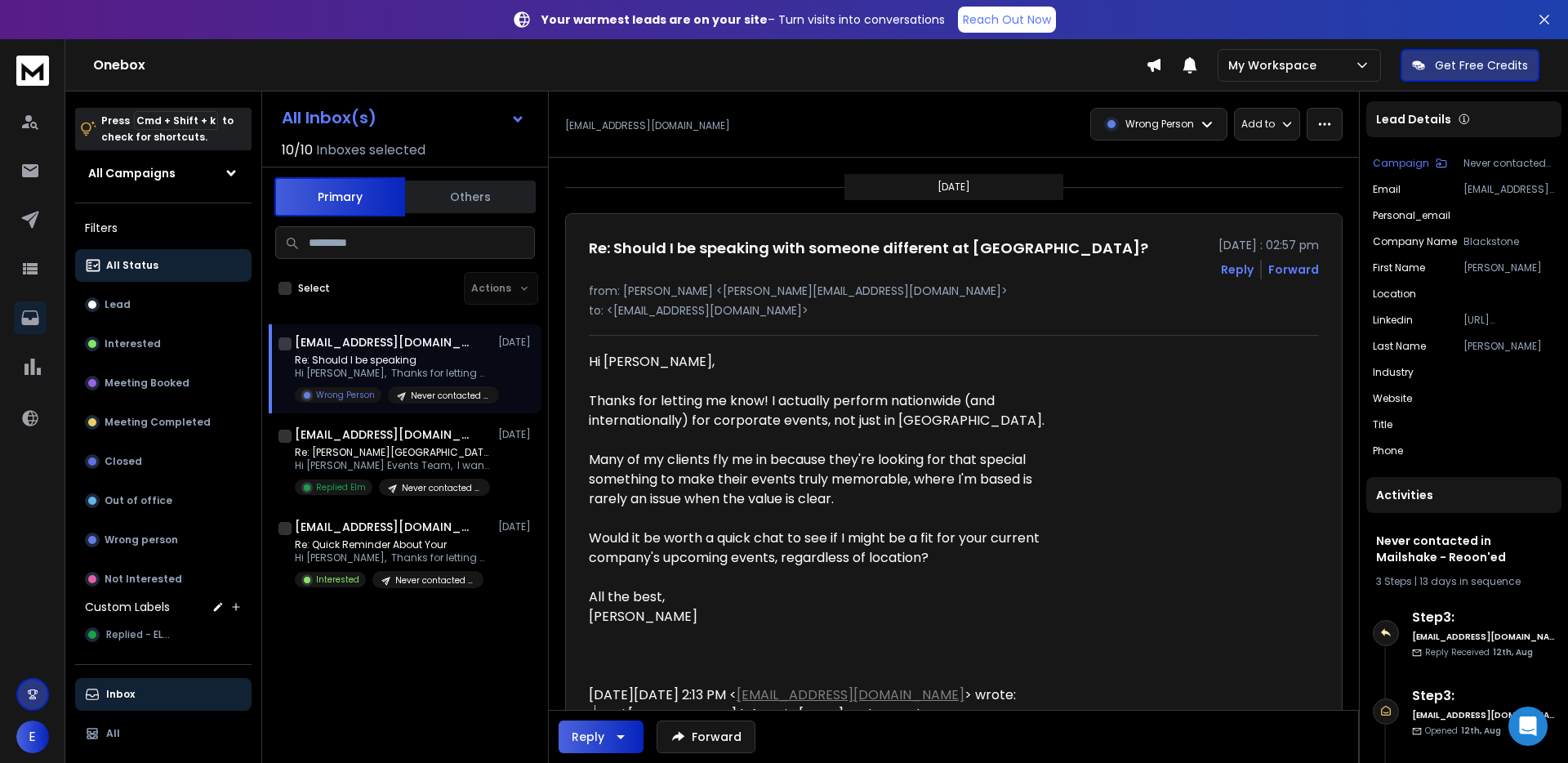
click at [1283, 130] on div "Add to" at bounding box center [1266, 124] width 64 height 31
click at [1279, 212] on div "Lead List" at bounding box center [1279, 212] width 68 height 16
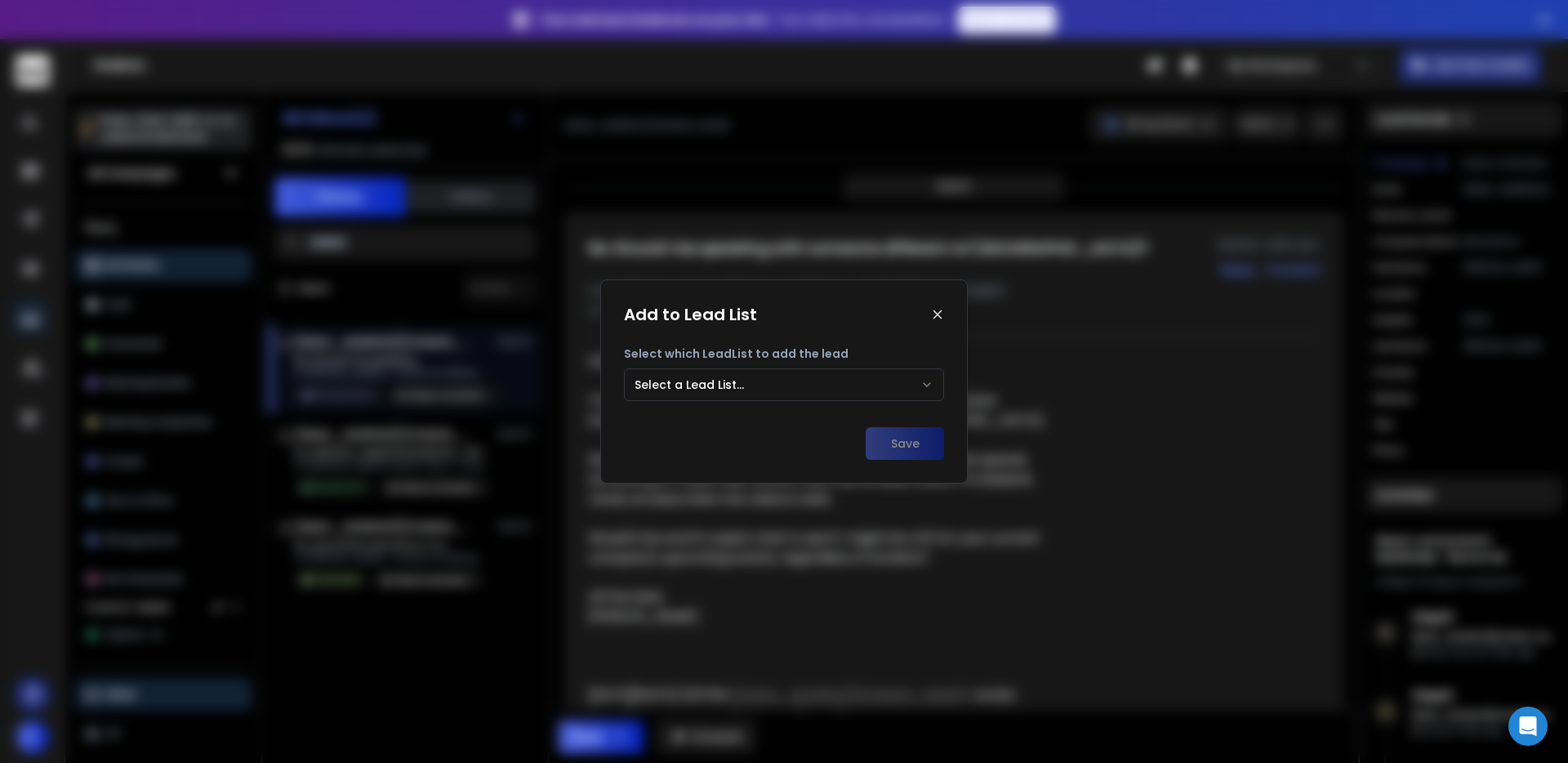
click at [854, 380] on button "Select a Lead List..." at bounding box center [784, 385] width 320 height 33
click at [883, 440] on button "Save" at bounding box center [904, 444] width 78 height 33
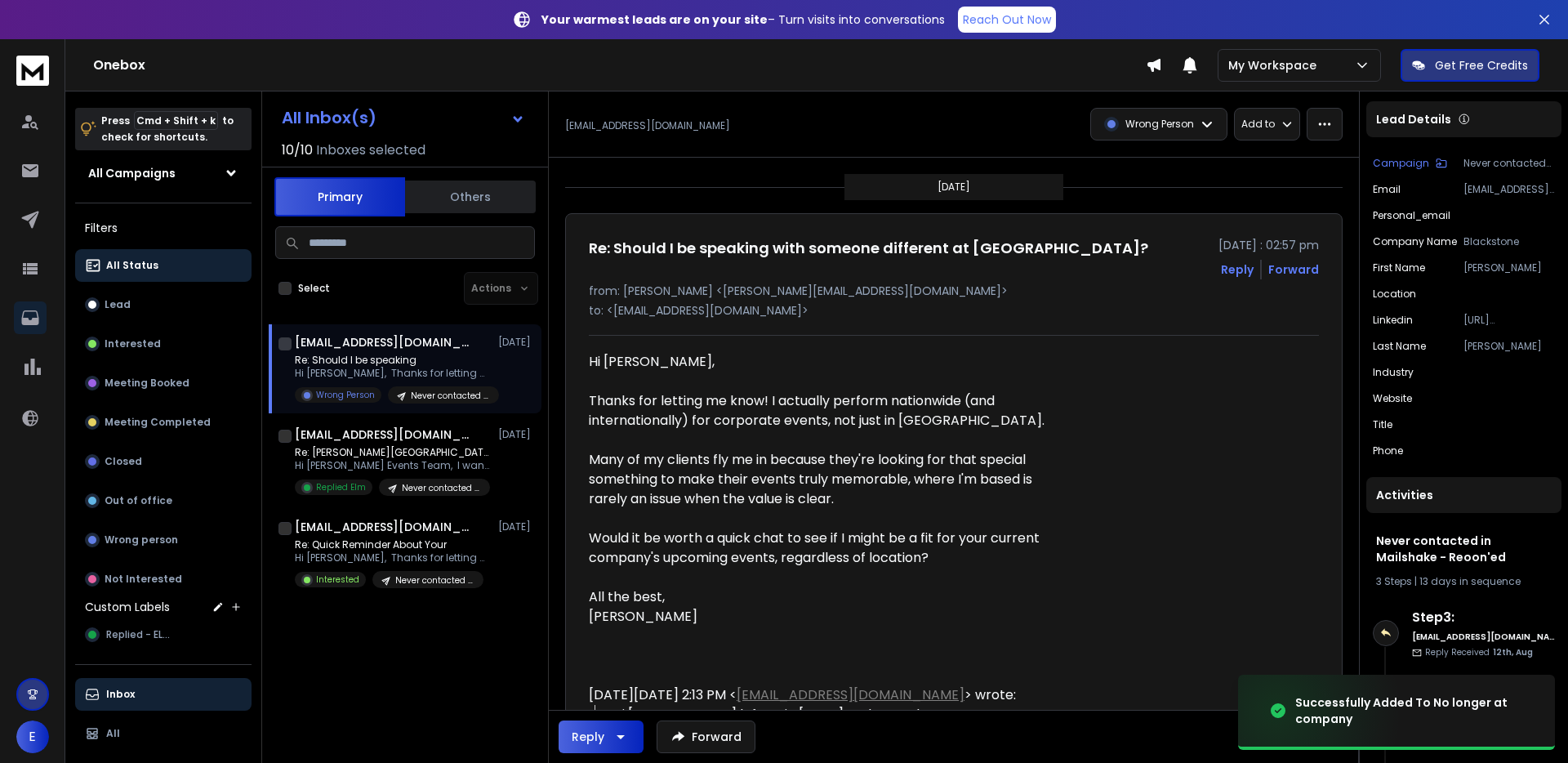
click at [1325, 132] on button "button" at bounding box center [1325, 124] width 36 height 33
click at [1280, 218] on div "Archive email" at bounding box center [1271, 212] width 99 height 16
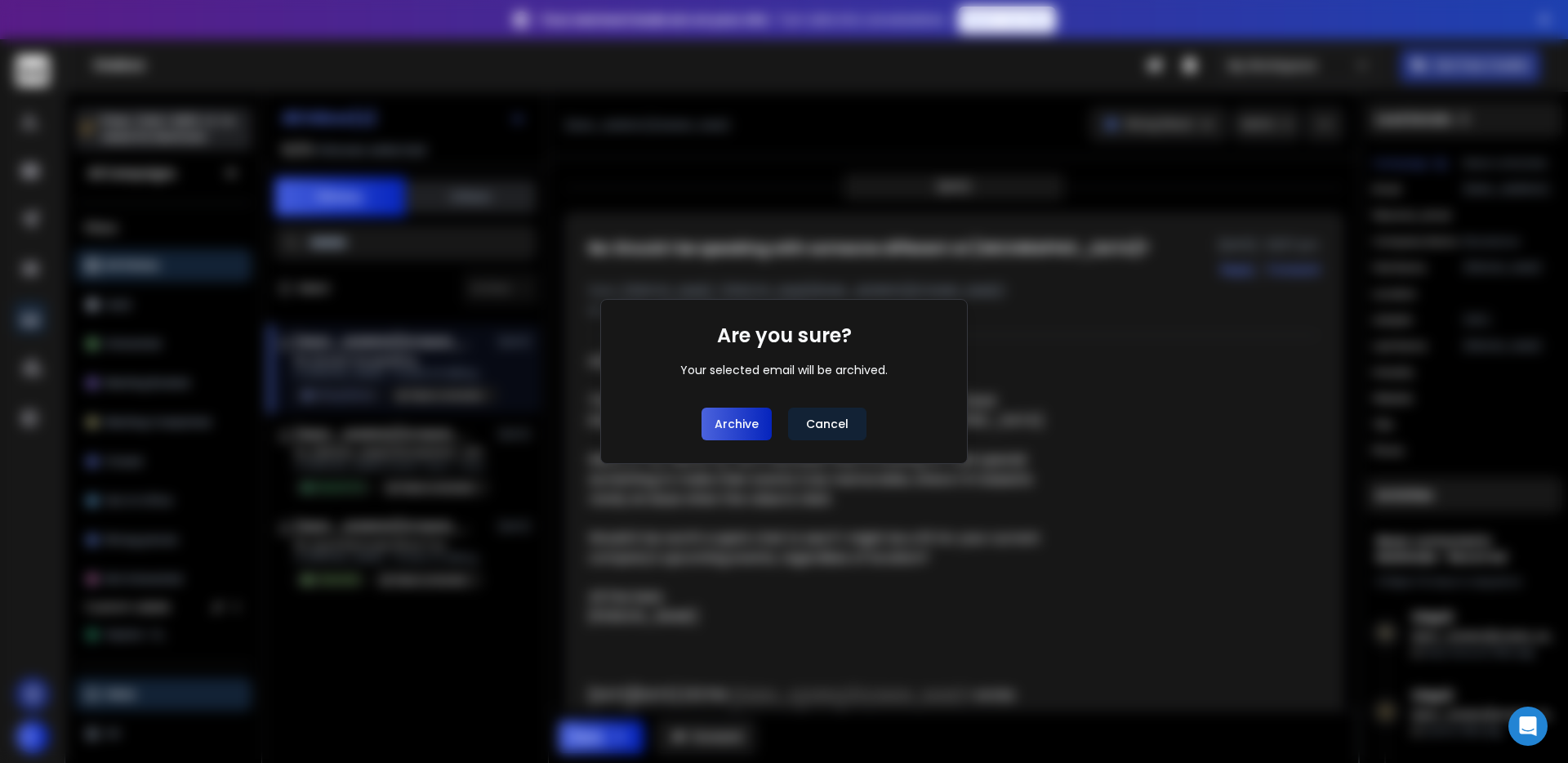
click at [727, 432] on p "archive" at bounding box center [736, 423] width 44 height 16
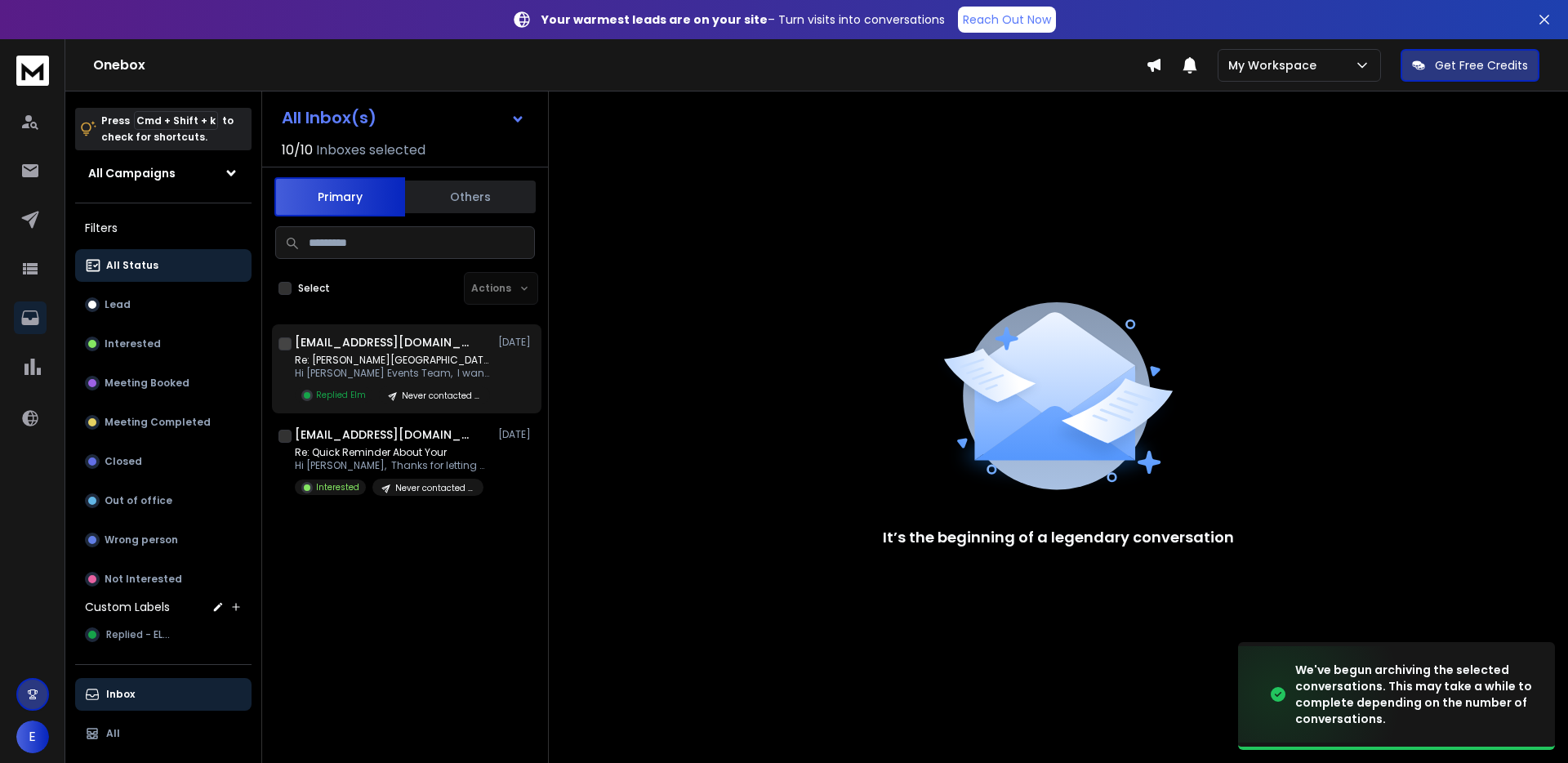
click at [344, 357] on p "Re: [PERSON_NAME][GEOGRAPHIC_DATA]’s" at bounding box center [393, 360] width 196 height 13
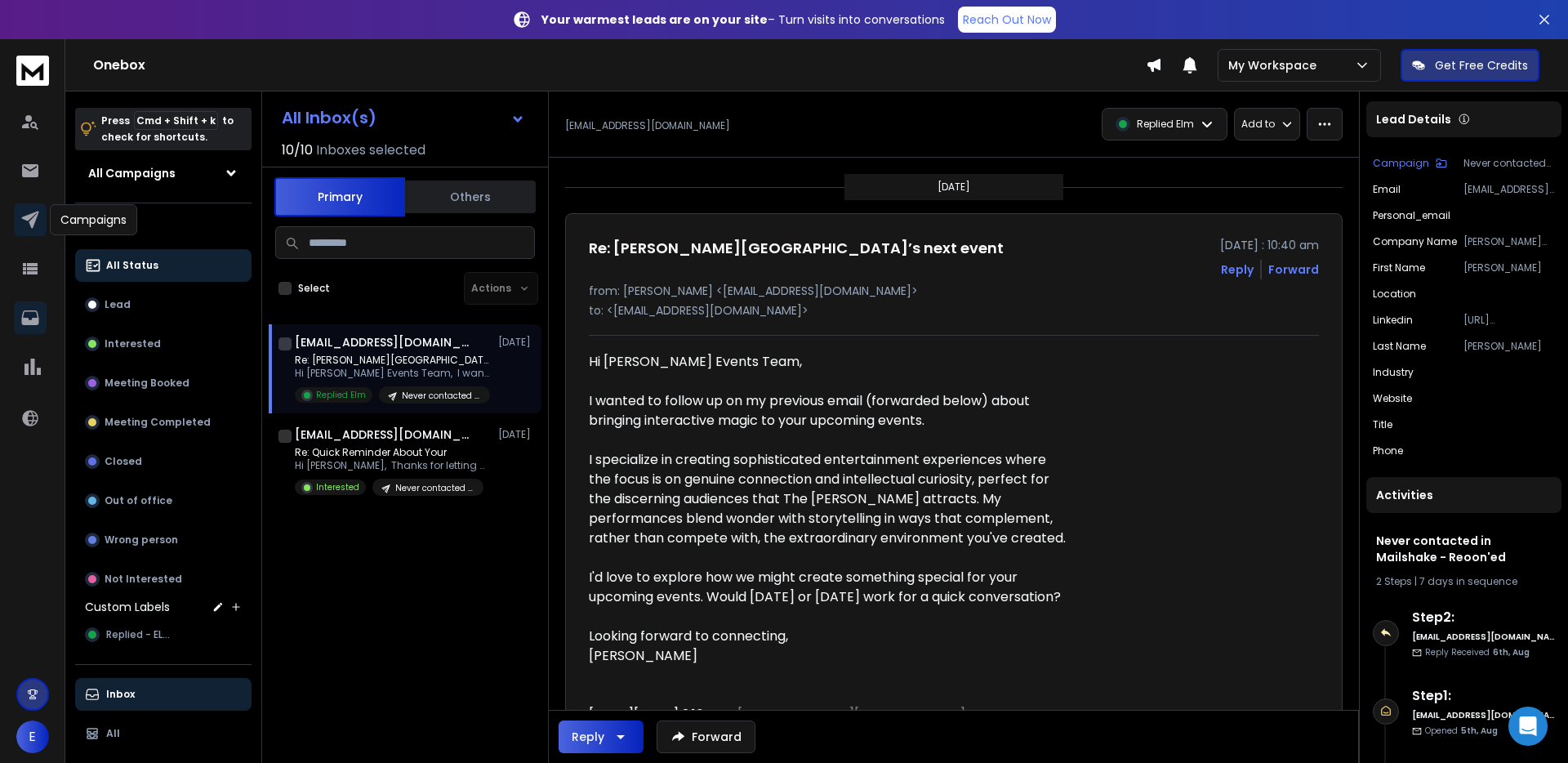
click at [34, 214] on icon at bounding box center [30, 219] width 20 height 20
